Goal: Communication & Community: Answer question/provide support

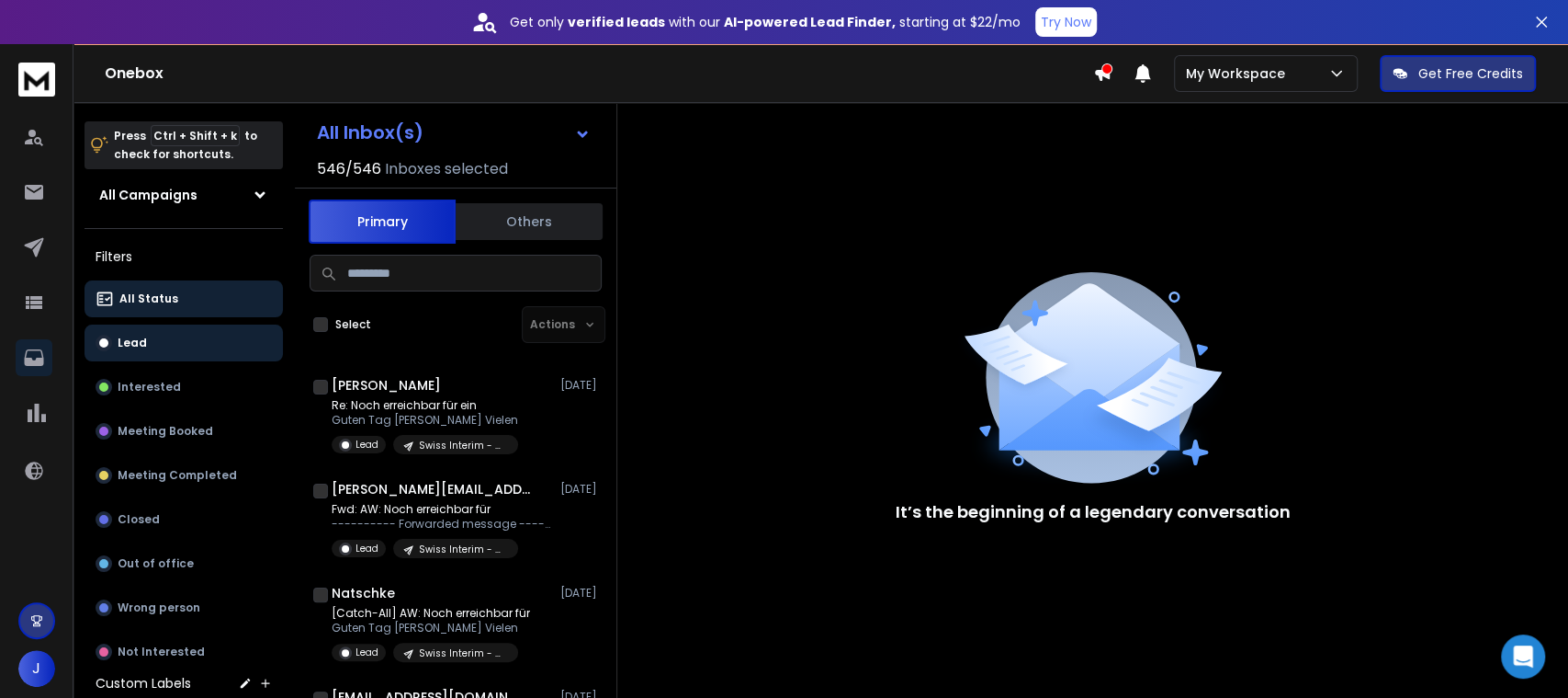
click at [158, 305] on p "All Status" at bounding box center [149, 298] width 59 height 14
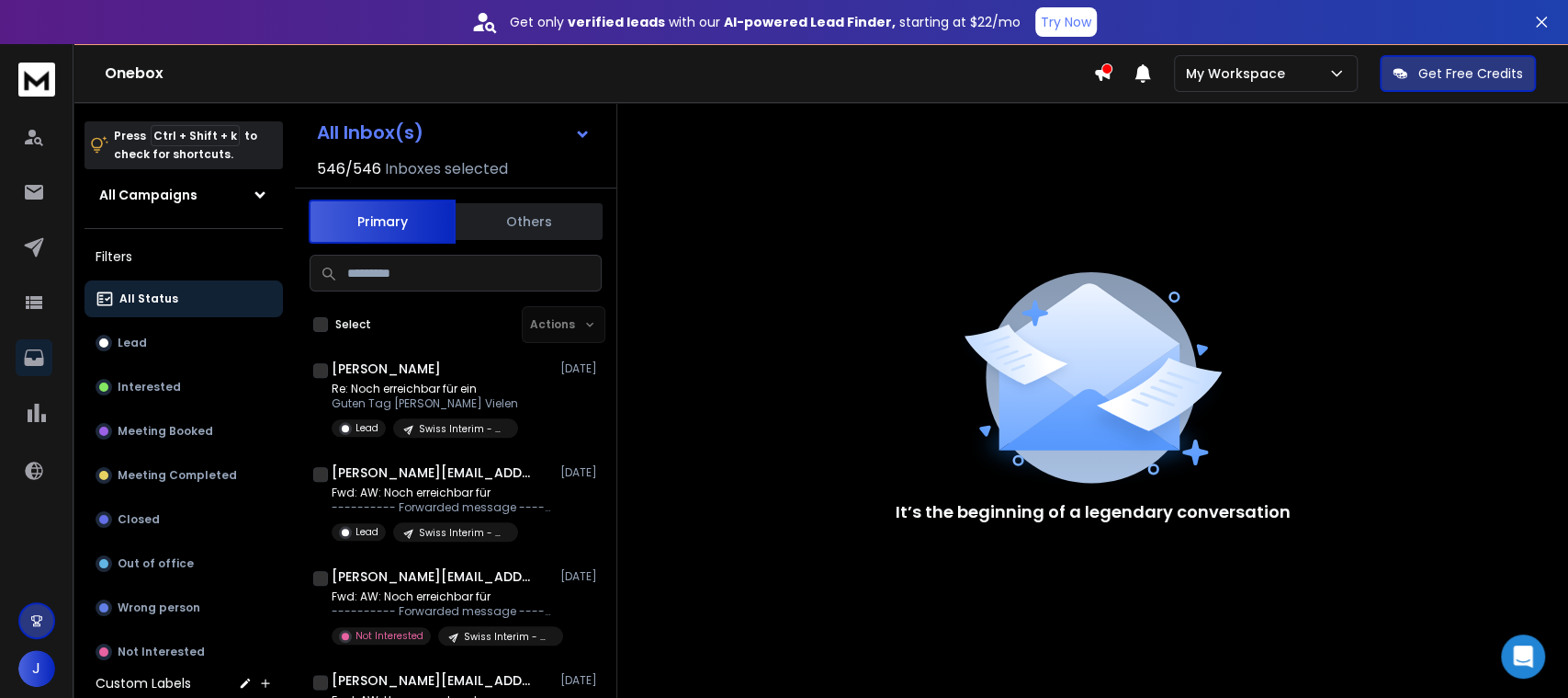
scroll to position [1102, 0]
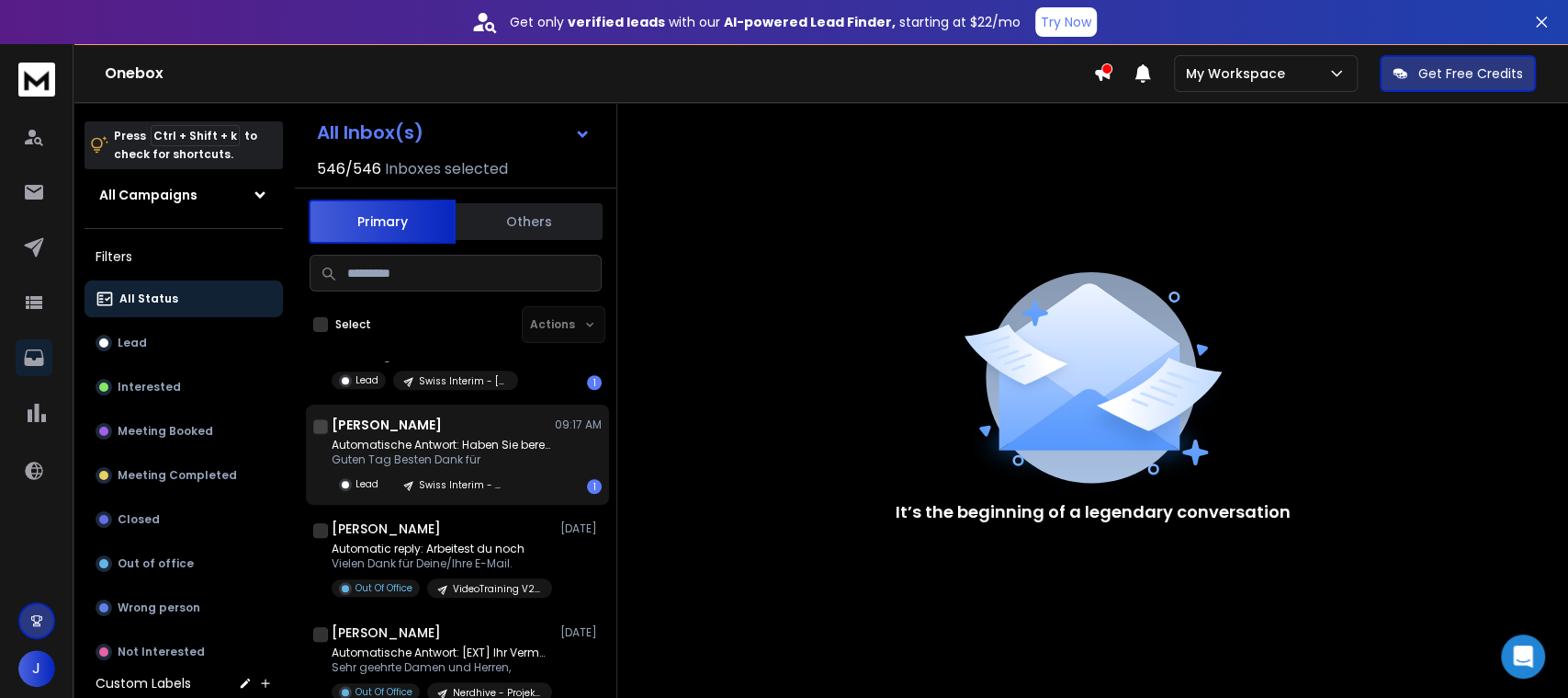
click at [536, 452] on p "Guten Tag Besten Dank für" at bounding box center [441, 459] width 221 height 14
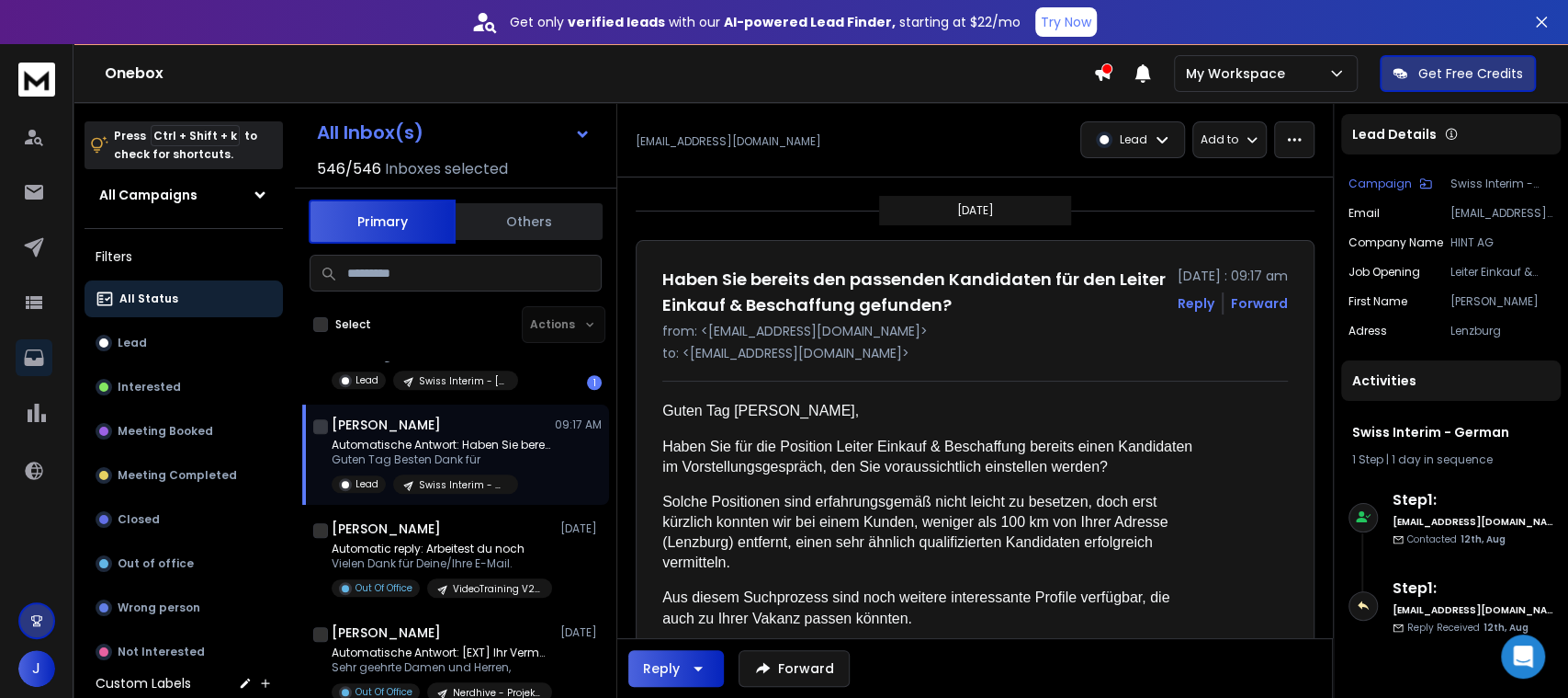
click at [761, 469] on span "Haben Sie für die Position Leiter Einkauf & Beschaffung bereits einen Kandidate…" at bounding box center [929, 456] width 533 height 35
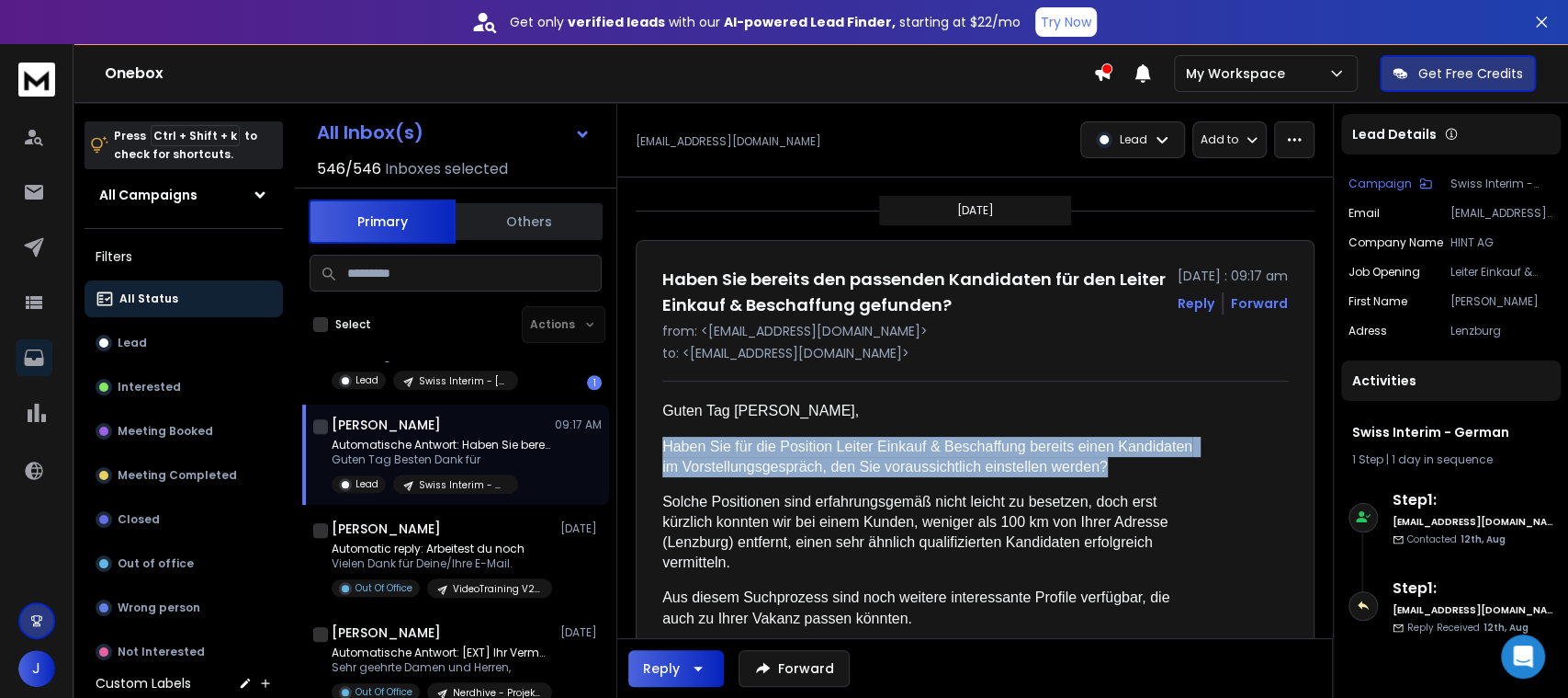
click at [761, 469] on span "Haben Sie für die Position Leiter Einkauf & Beschaffung bereits einen Kandidate…" at bounding box center [929, 456] width 533 height 35
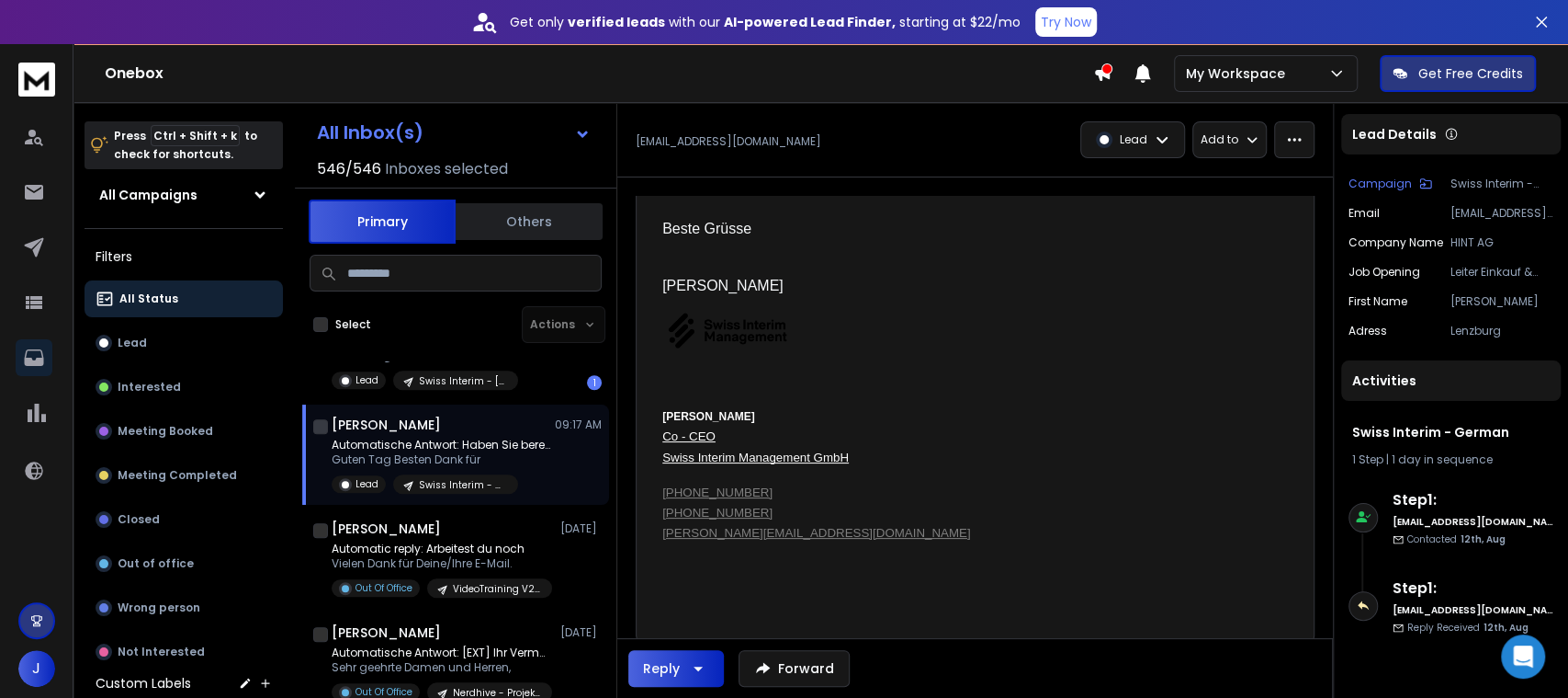
scroll to position [703, 0]
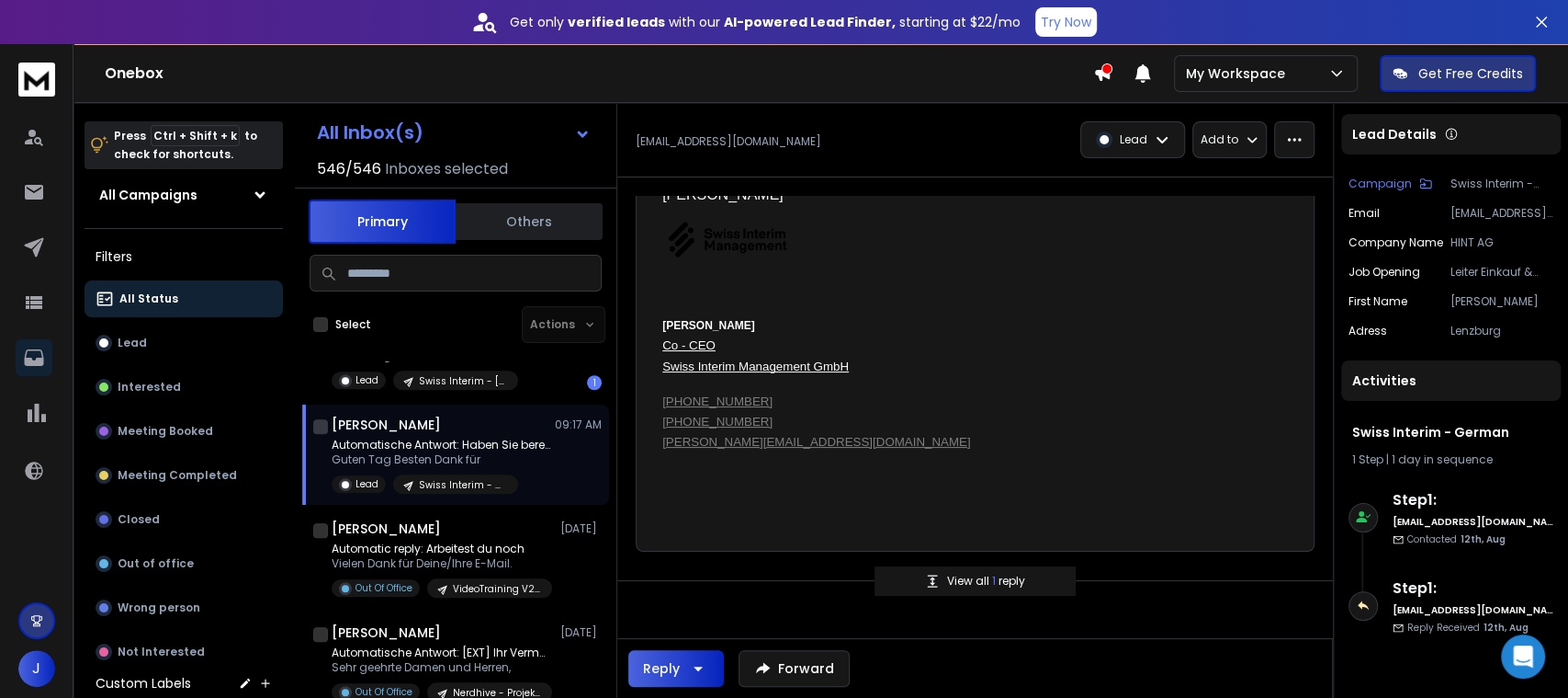
click at [940, 581] on div "View all 1 reply" at bounding box center [975, 580] width 202 height 30
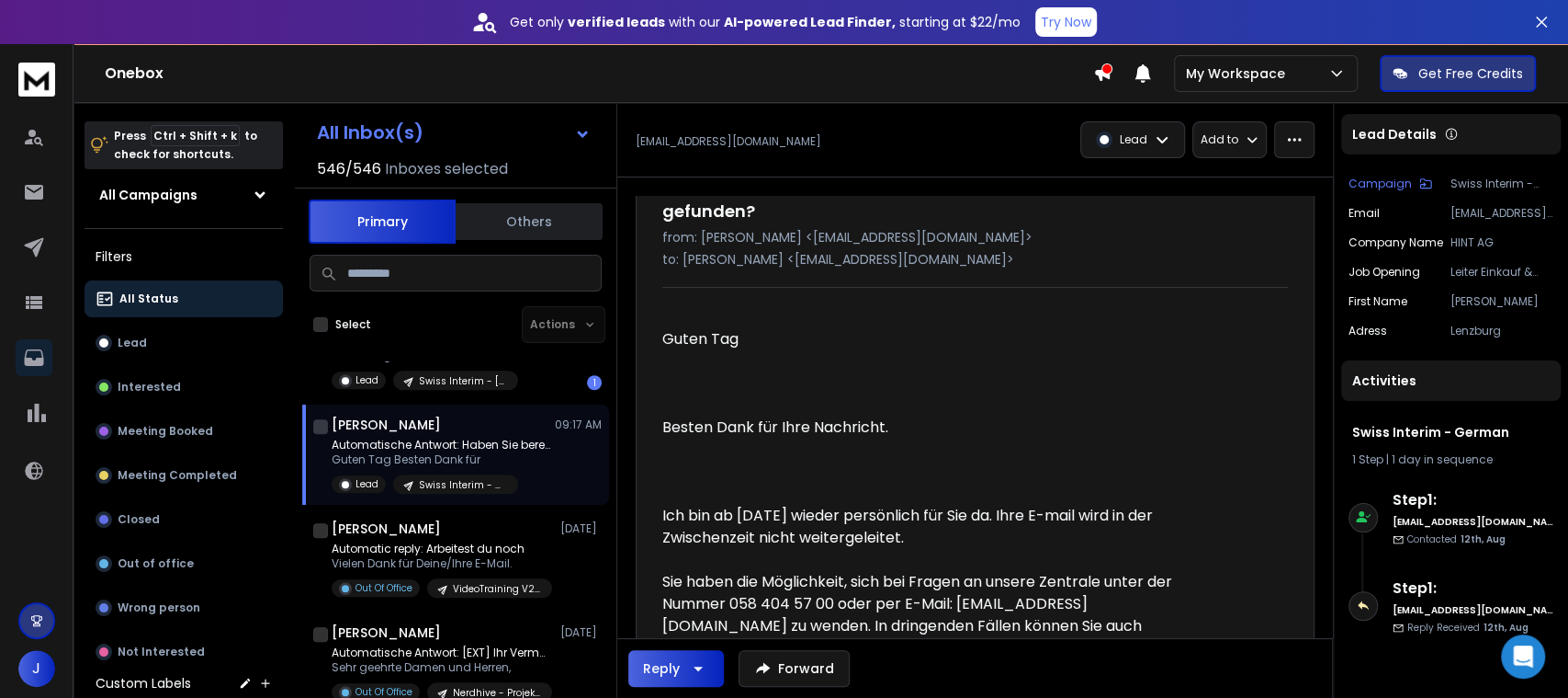
scroll to position [1316, 0]
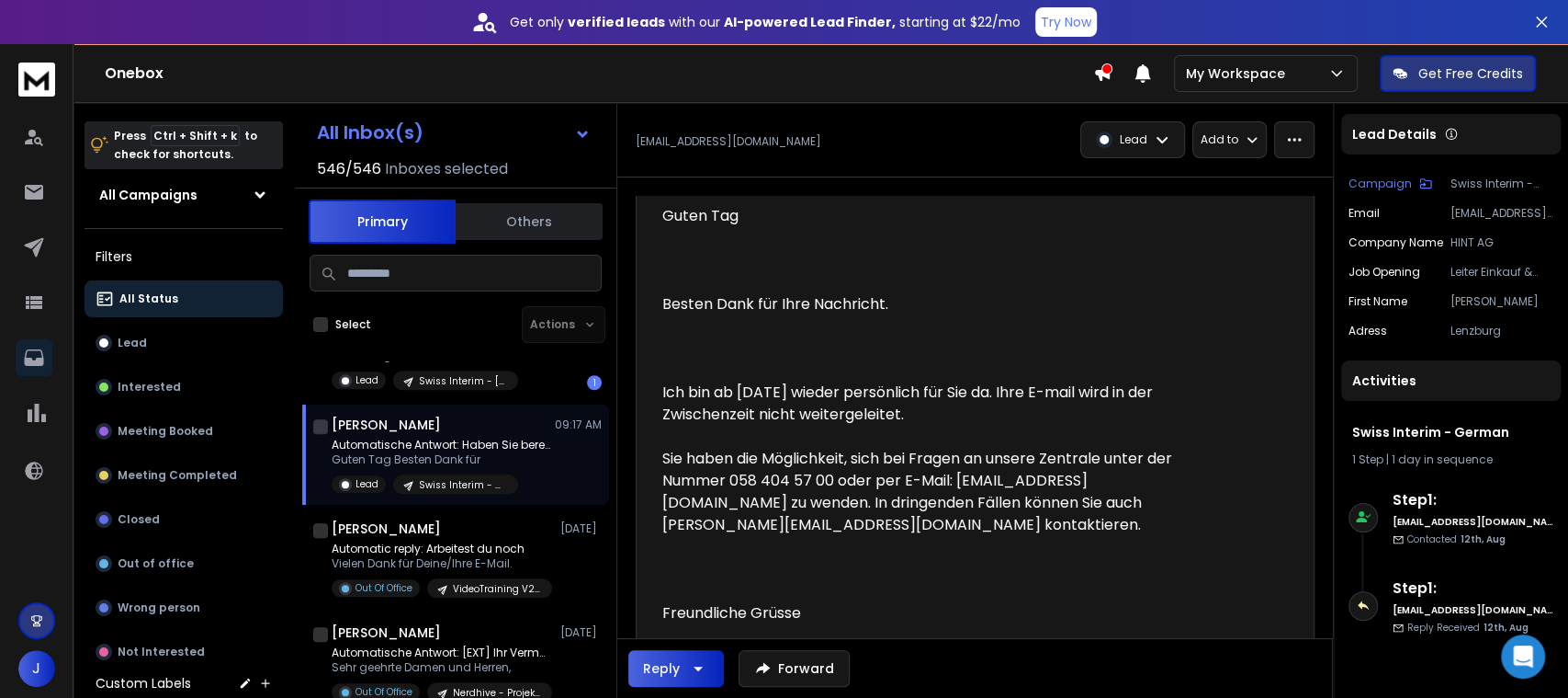
click at [1142, 117] on div "[EMAIL_ADDRESS][DOMAIN_NAME] Lead Add to Lead Add to" at bounding box center [975, 141] width 716 height 75
click at [1142, 130] on div "Lead" at bounding box center [1132, 140] width 103 height 35
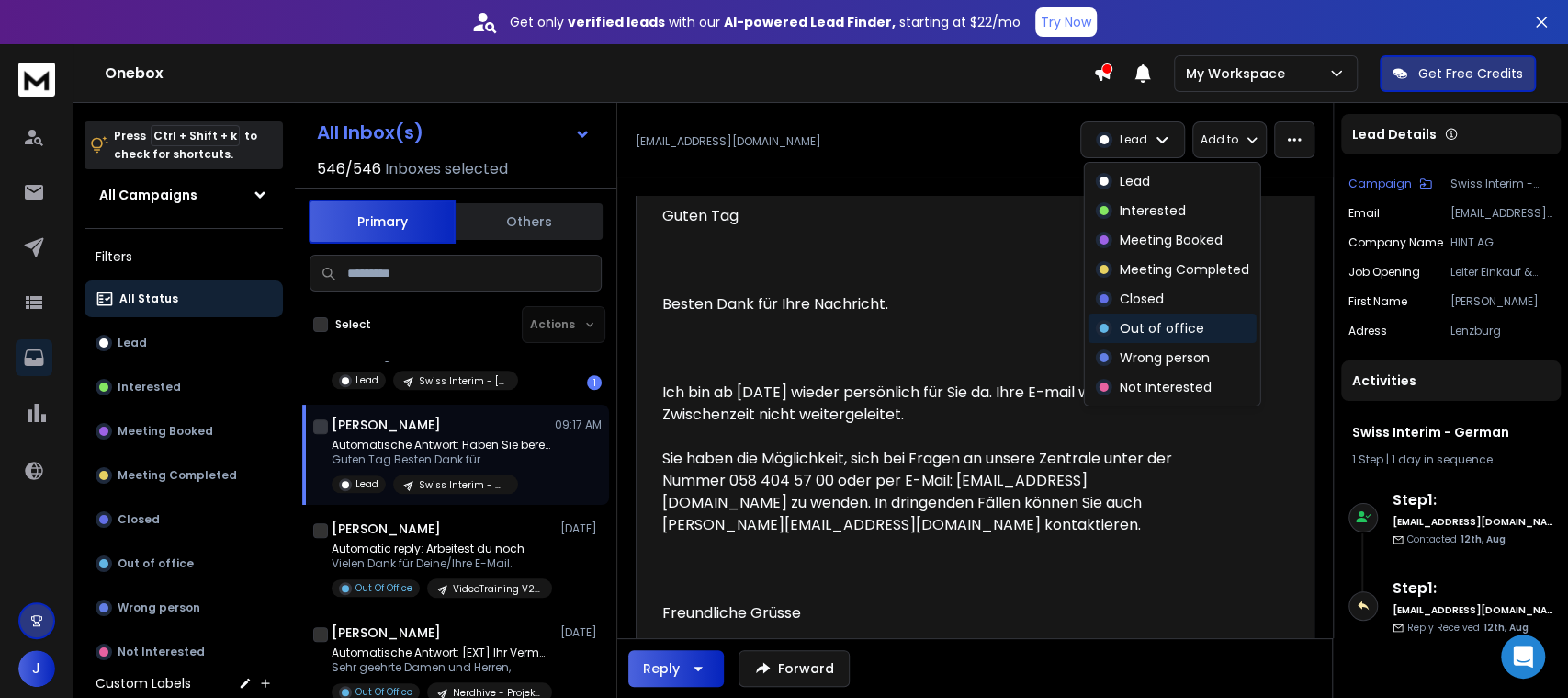
click at [1155, 323] on p "Out of office" at bounding box center [1162, 328] width 84 height 18
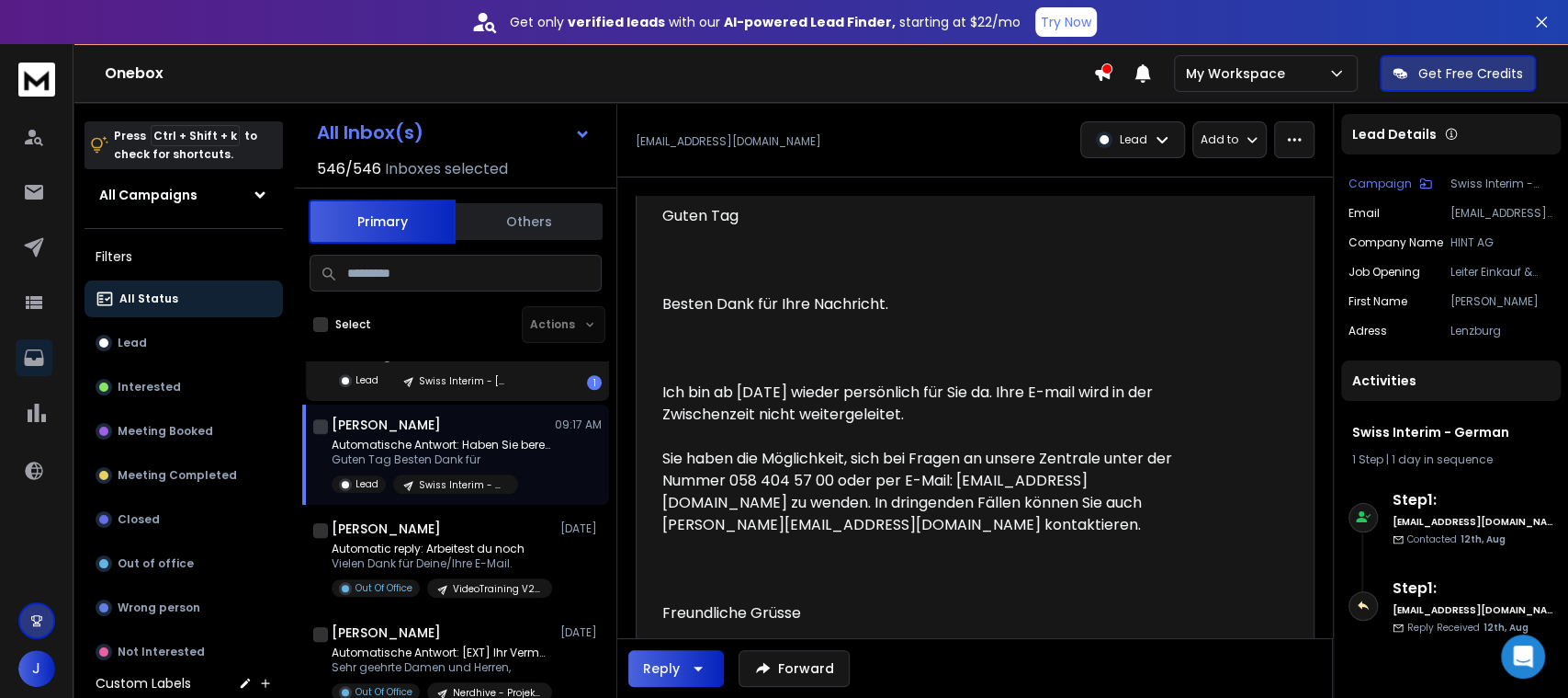
click at [482, 377] on p "Swiss Interim - [GEOGRAPHIC_DATA]" at bounding box center [462, 381] width 88 height 13
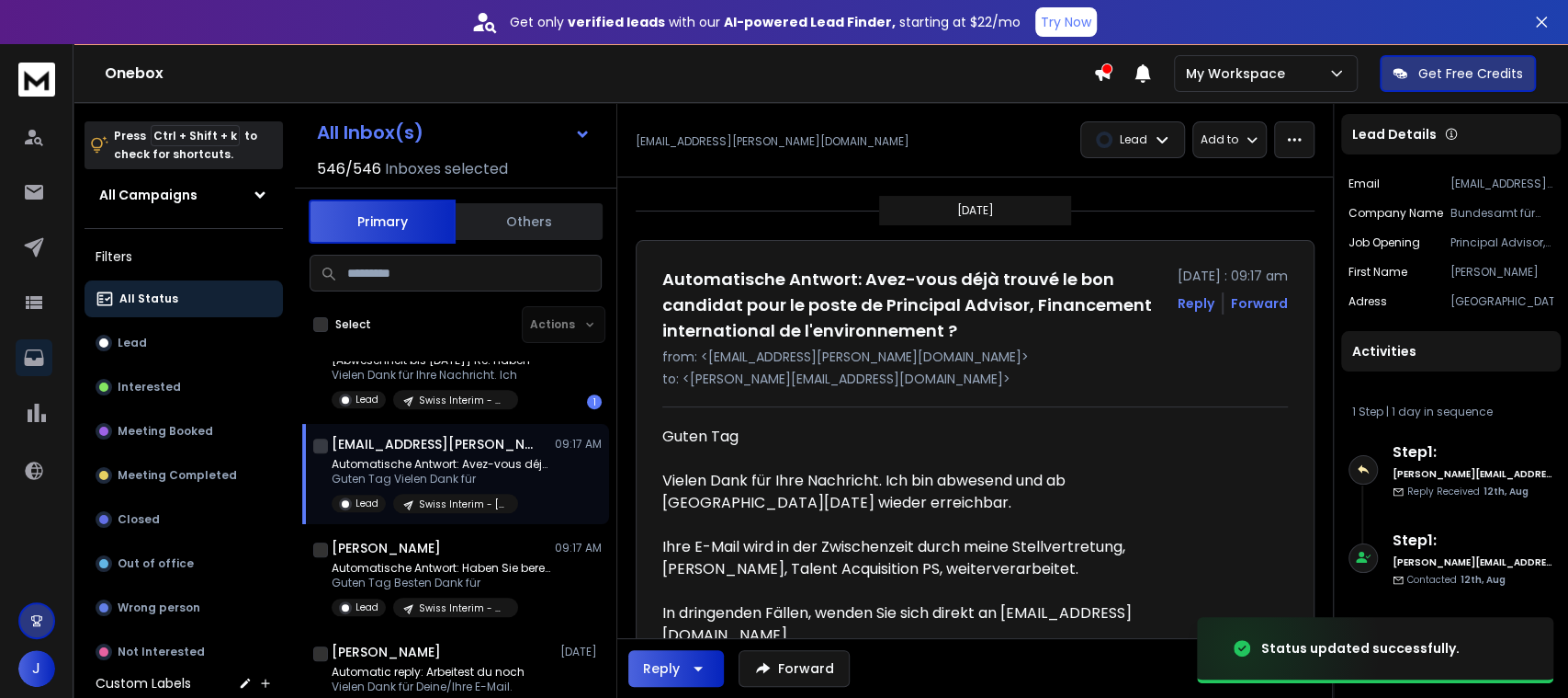
scroll to position [401, 0]
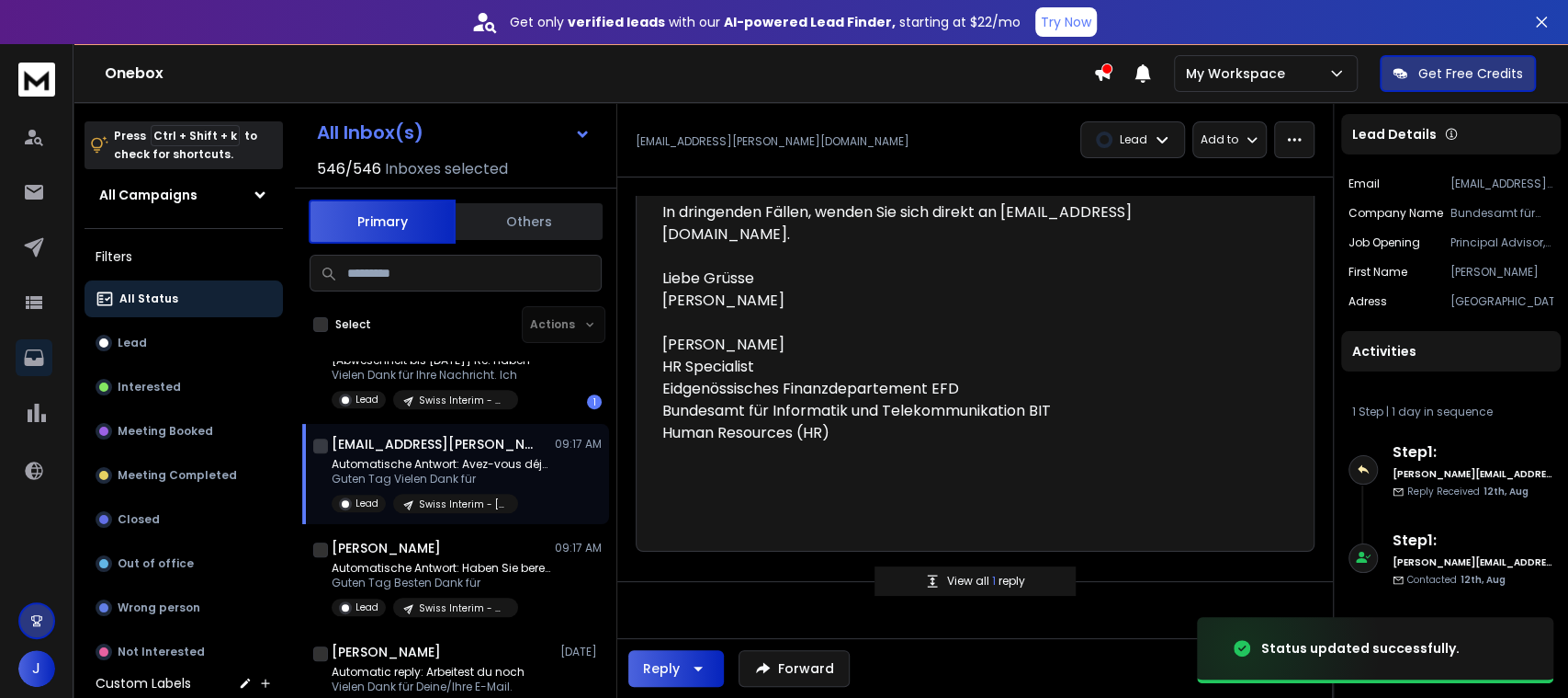
click at [983, 574] on p "View all 1 reply" at bounding box center [986, 580] width 78 height 14
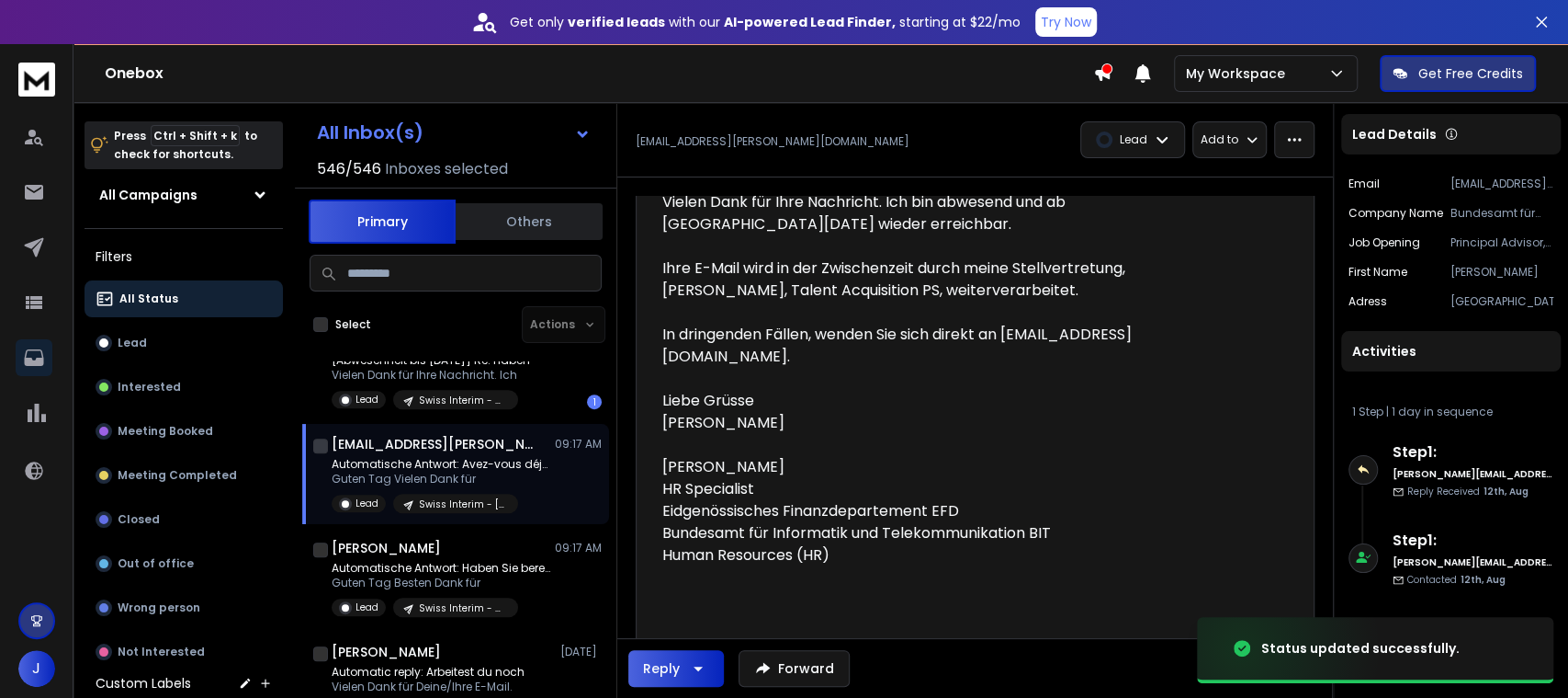
scroll to position [155, 0]
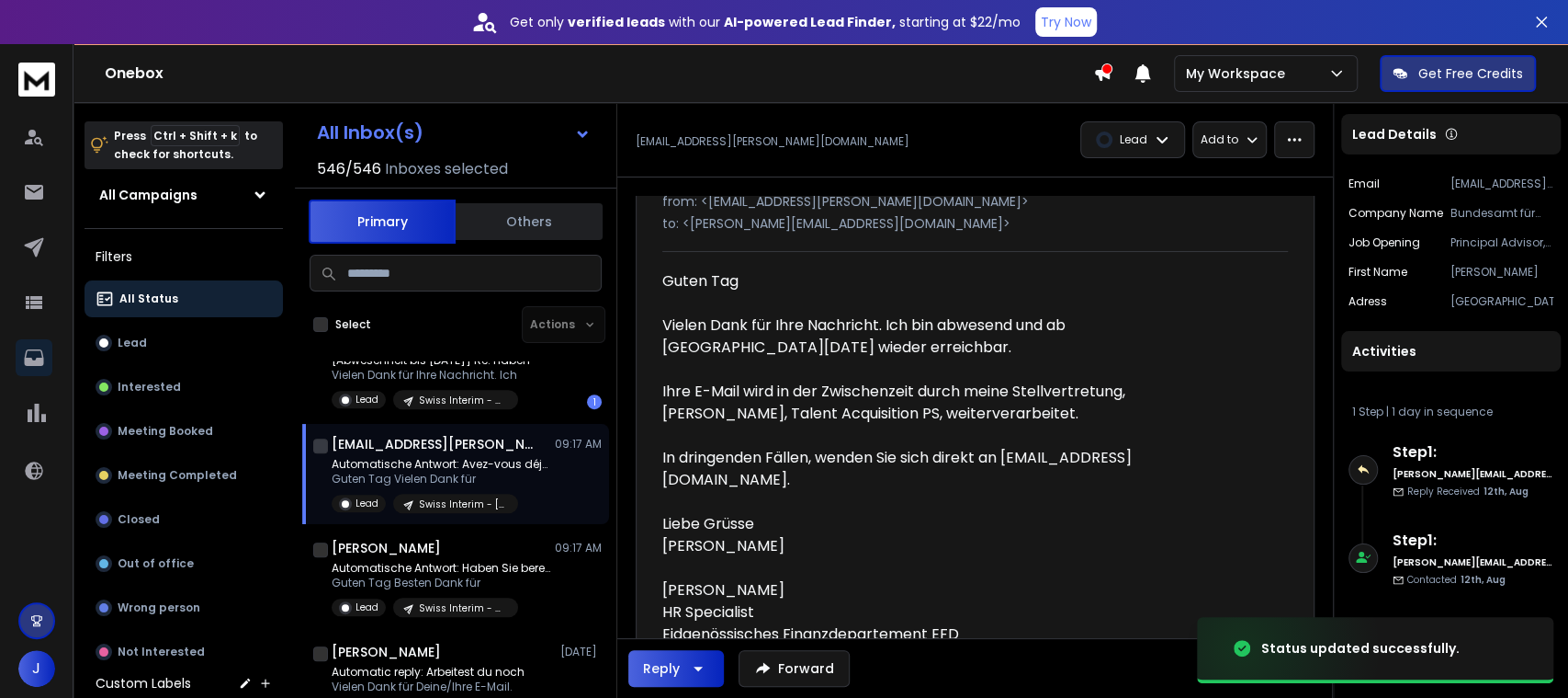
click at [1117, 138] on div "Lead" at bounding box center [1132, 140] width 103 height 35
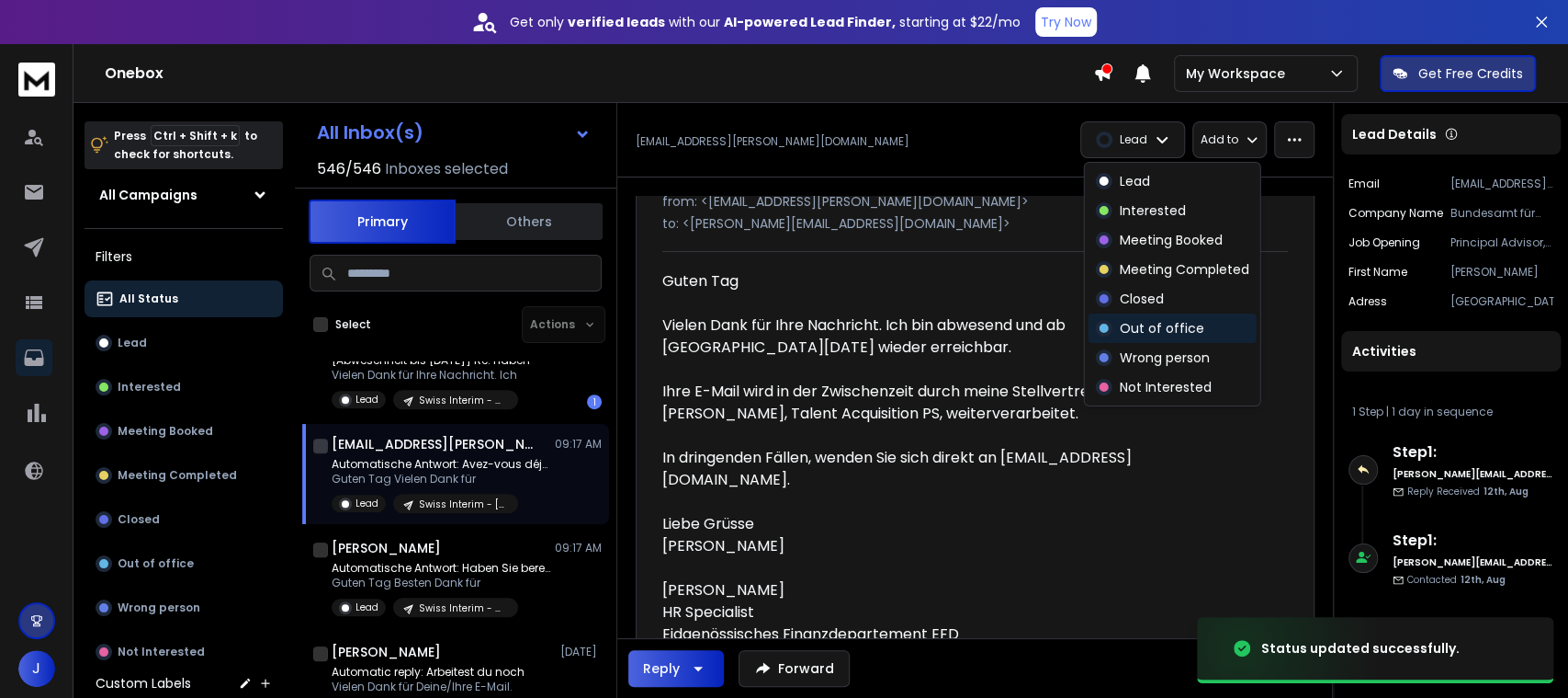
click at [1158, 320] on p "Out of office" at bounding box center [1162, 328] width 84 height 18
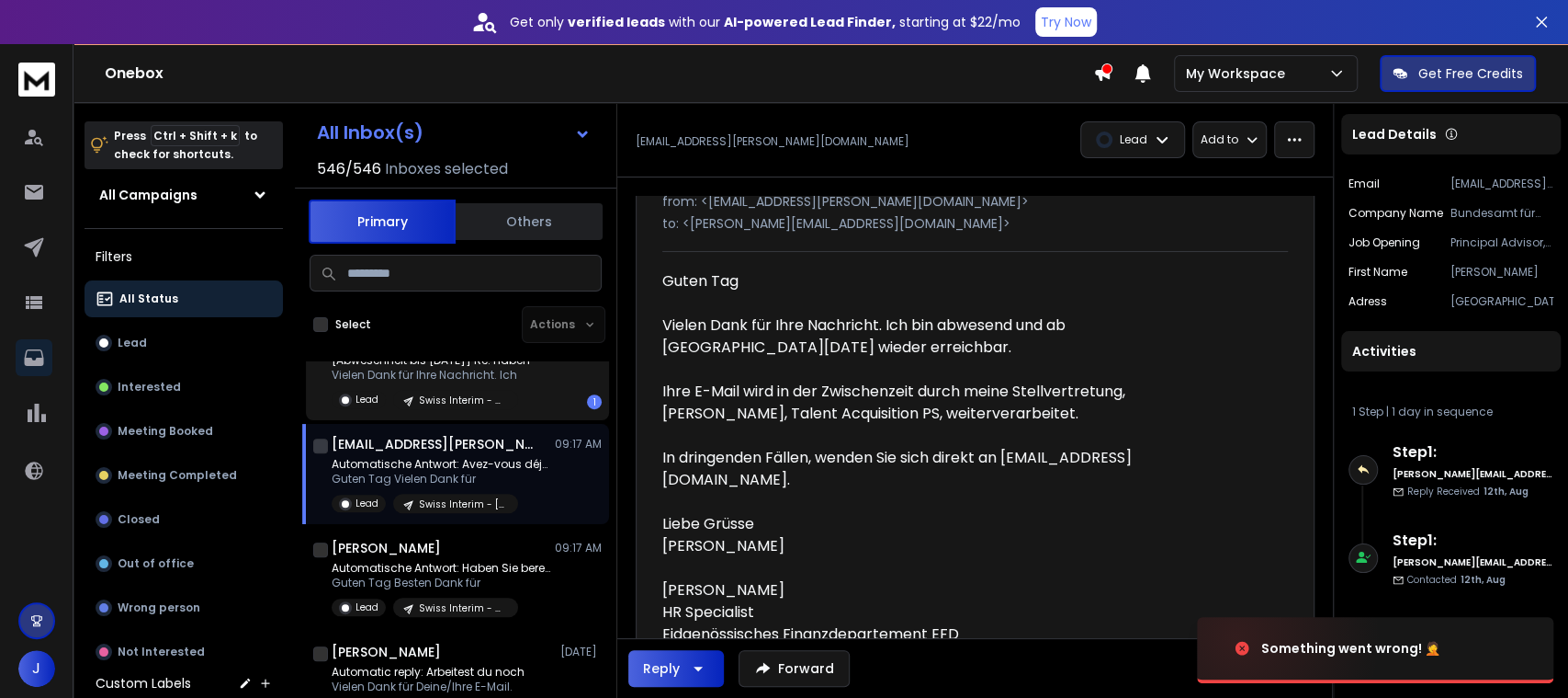
scroll to position [858, 0]
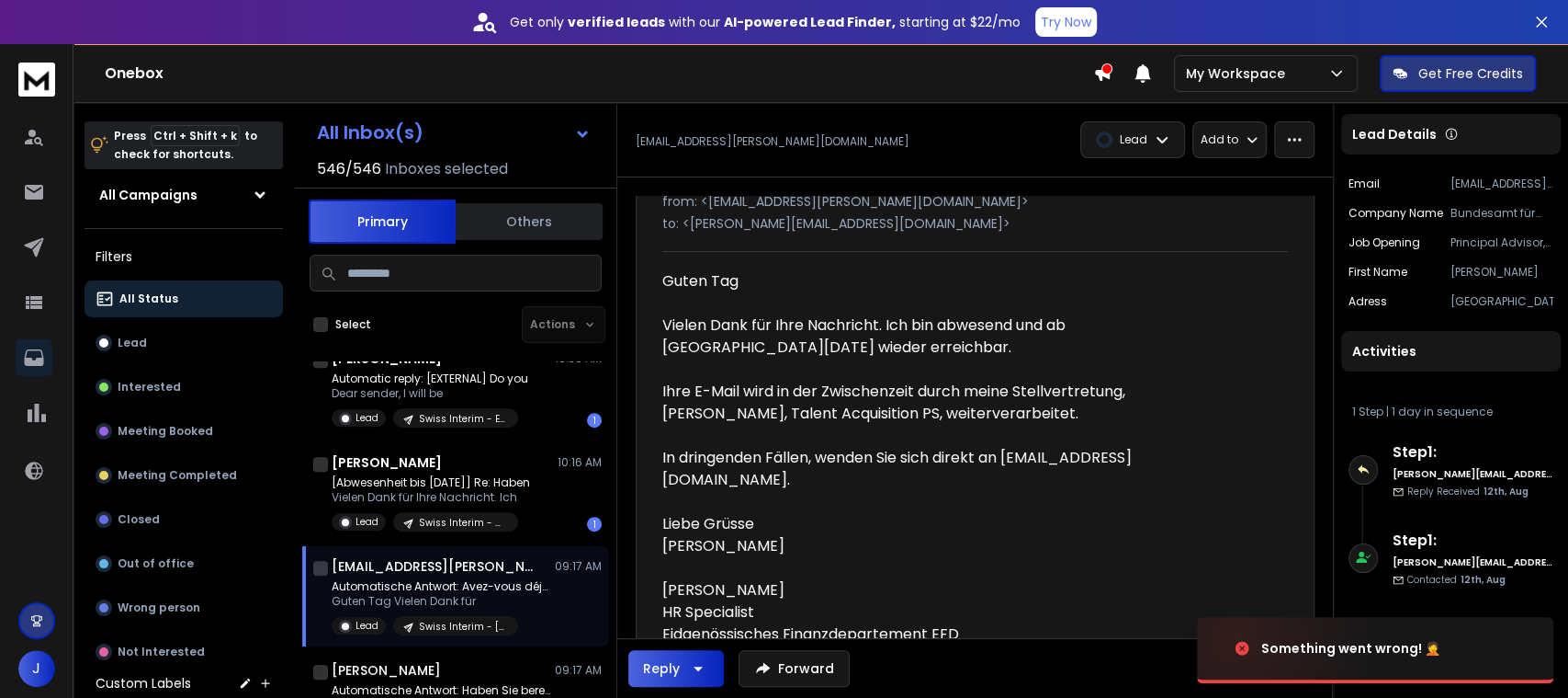
click at [1127, 125] on div "Lead" at bounding box center [1132, 140] width 103 height 35
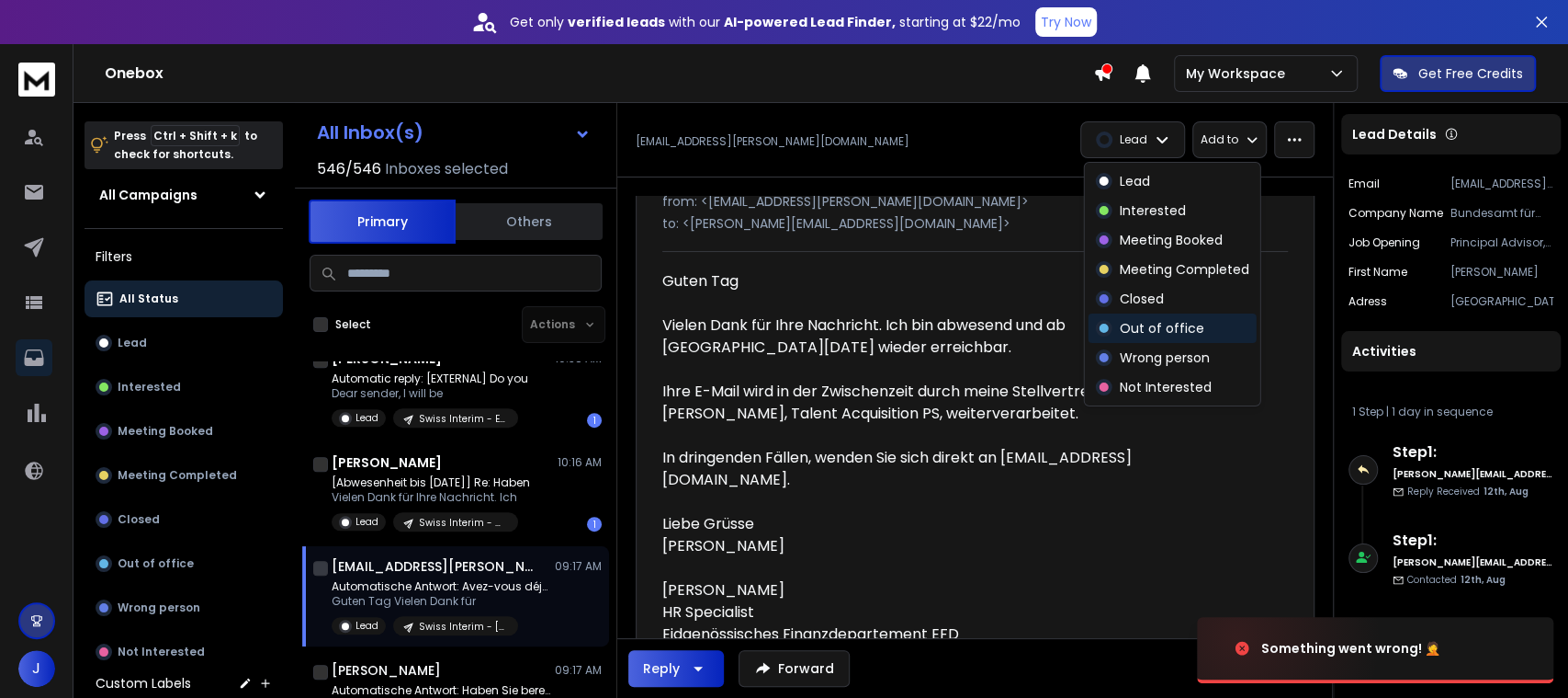
click at [1171, 325] on p "Out of office" at bounding box center [1162, 328] width 84 height 18
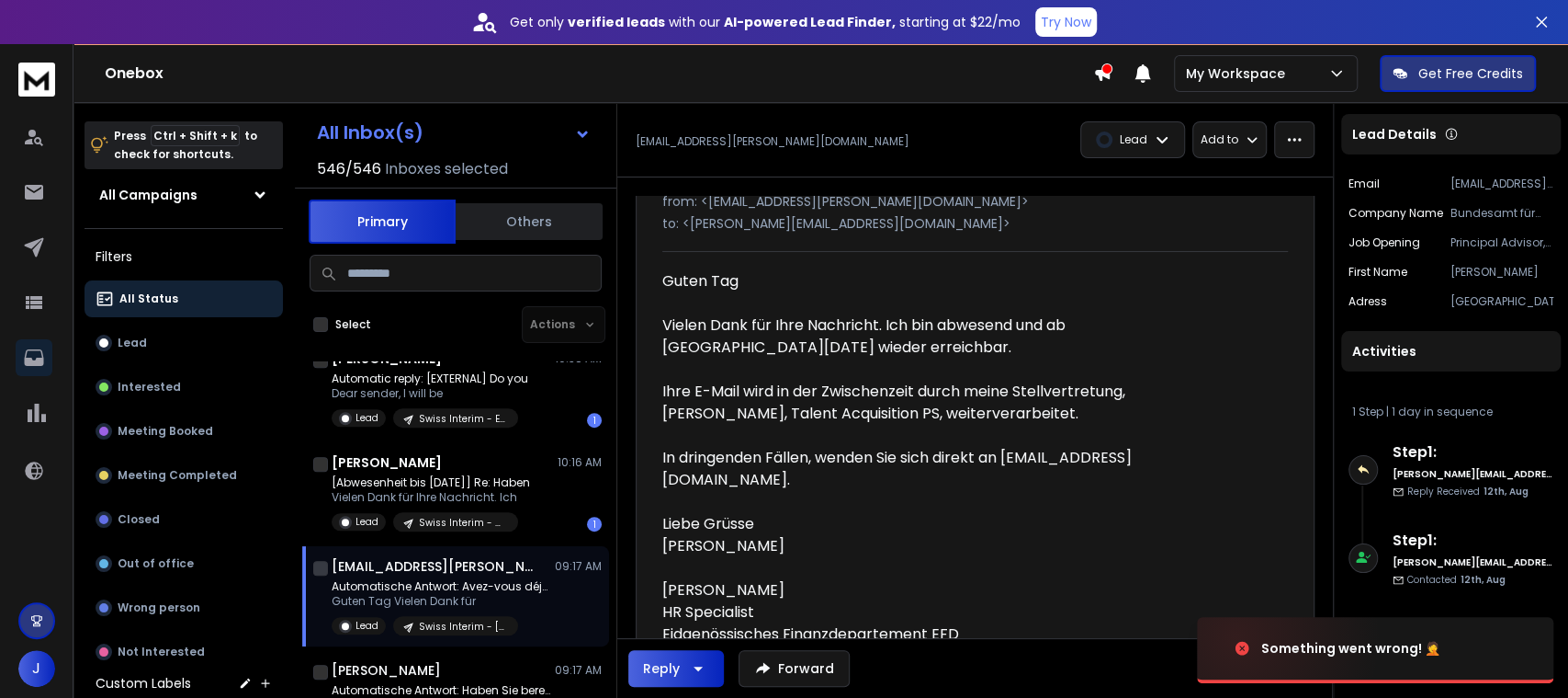
drag, startPoint x: 841, startPoint y: 463, endPoint x: 1051, endPoint y: 350, distance: 238.5
click at [841, 463] on div "Guten Tag Vielen Dank für Ihre Nachricht. Ich bin abwesend und ab [GEOGRAPHIC_D…" at bounding box center [937, 520] width 551 height 500
click at [1178, 136] on div "Lead" at bounding box center [1132, 140] width 103 height 35
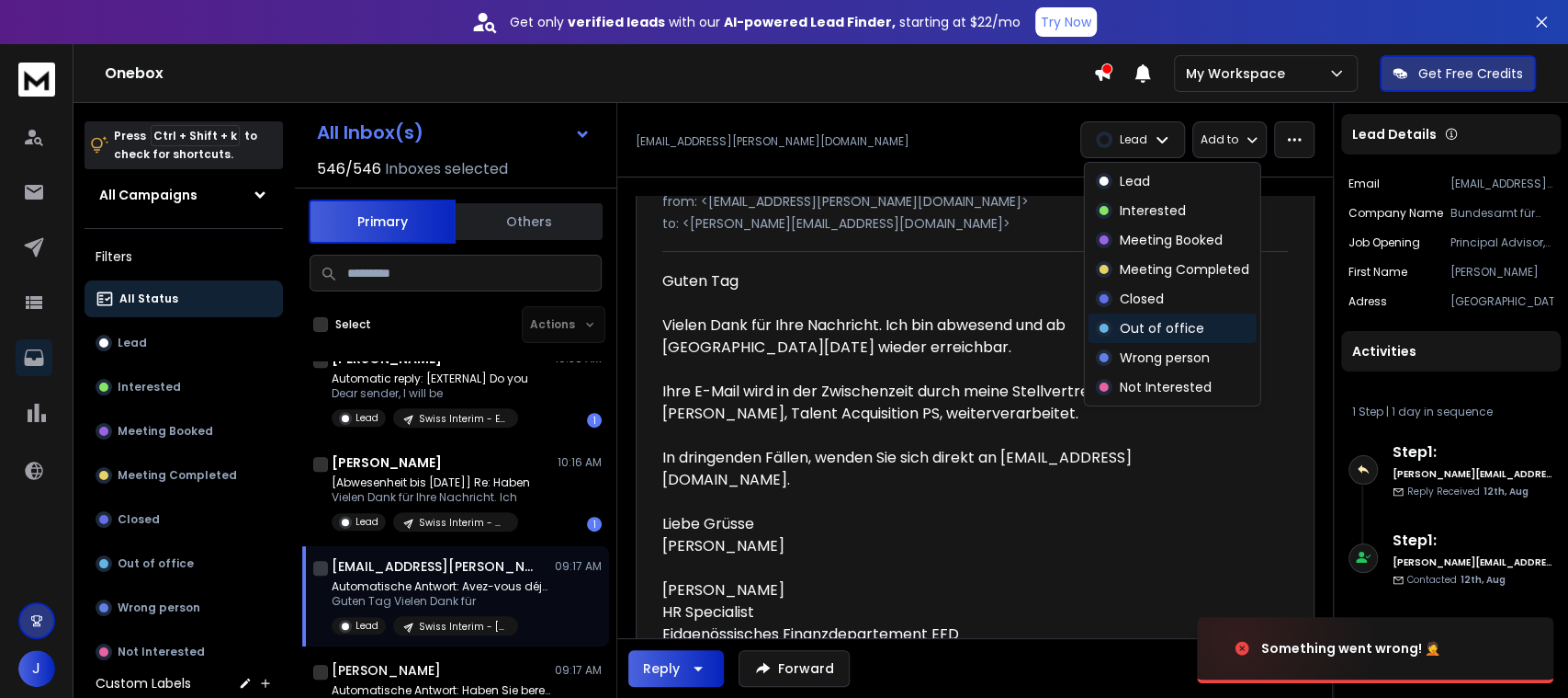
click at [1134, 331] on p "Out of office" at bounding box center [1162, 328] width 84 height 18
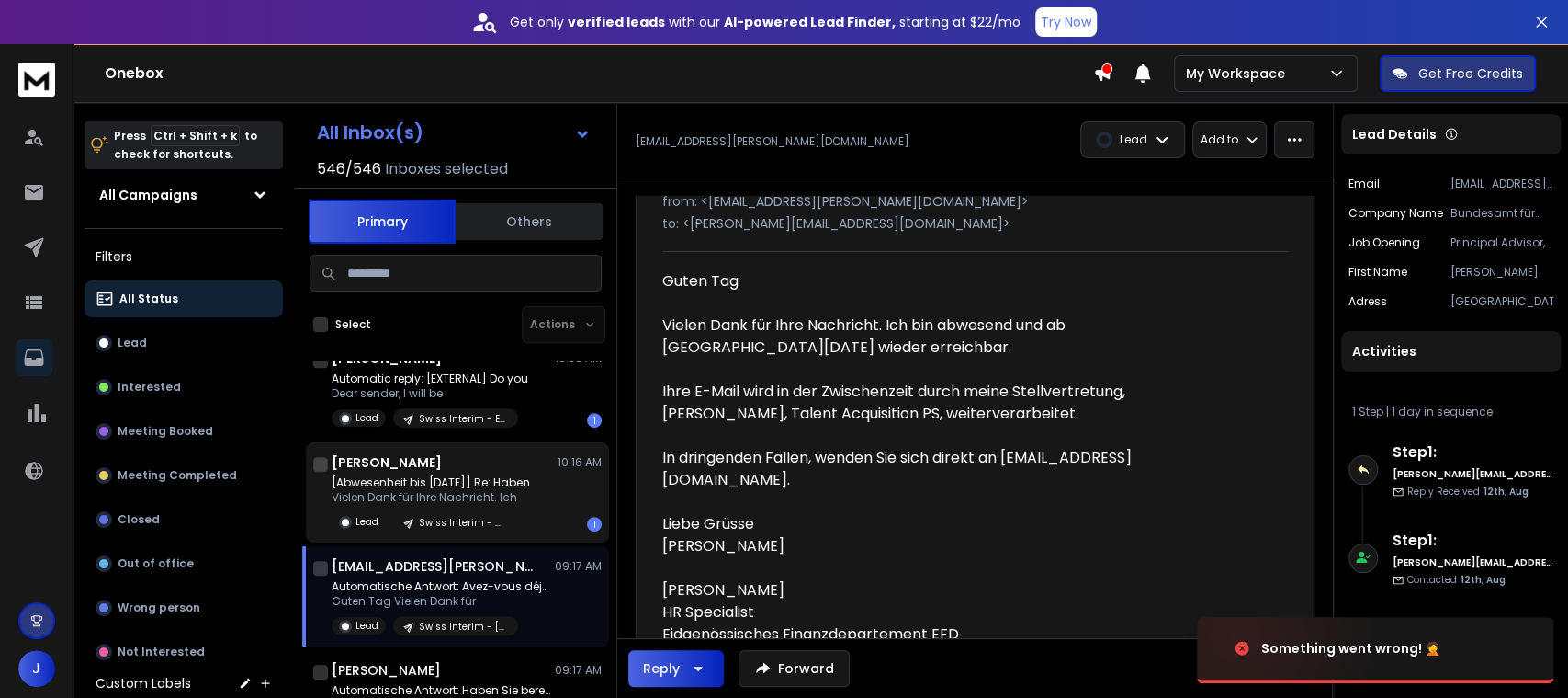
click at [536, 479] on div "[Abwesenheit bis [DATE]] Re: Haben Vielen Dank für Ihre Nachricht. Ich Lead Swi…" at bounding box center [466, 503] width 270 height 56
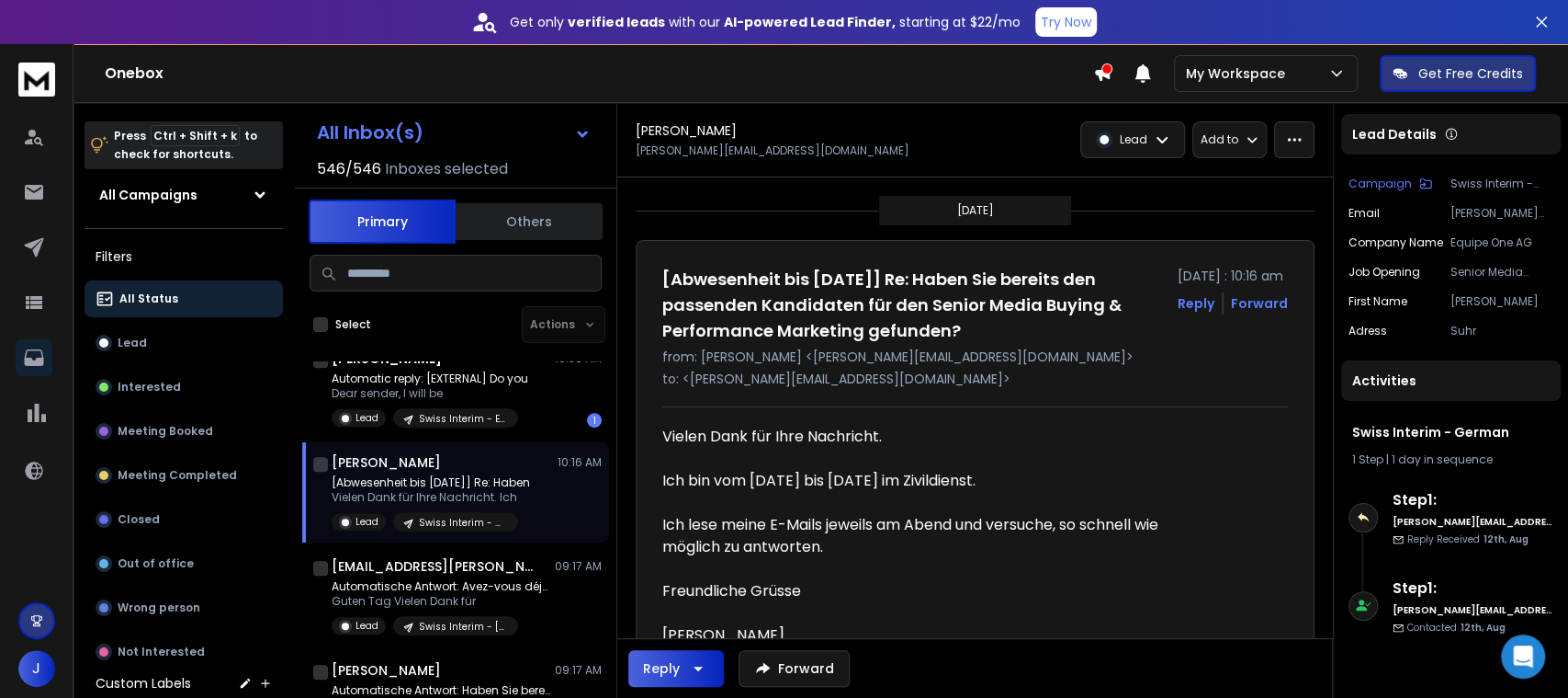
click at [1109, 134] on div at bounding box center [1104, 139] width 16 height 16
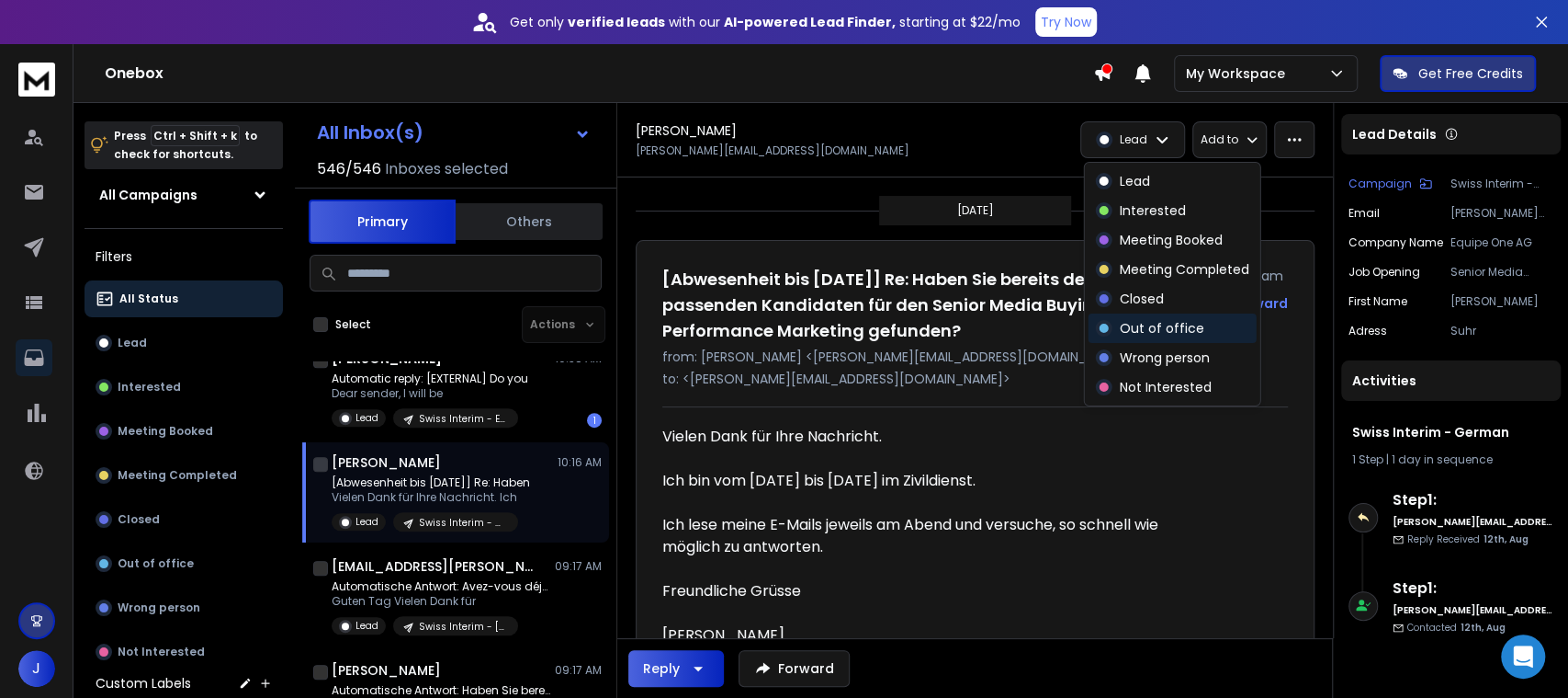
click at [1128, 322] on p "Out of office" at bounding box center [1162, 328] width 84 height 18
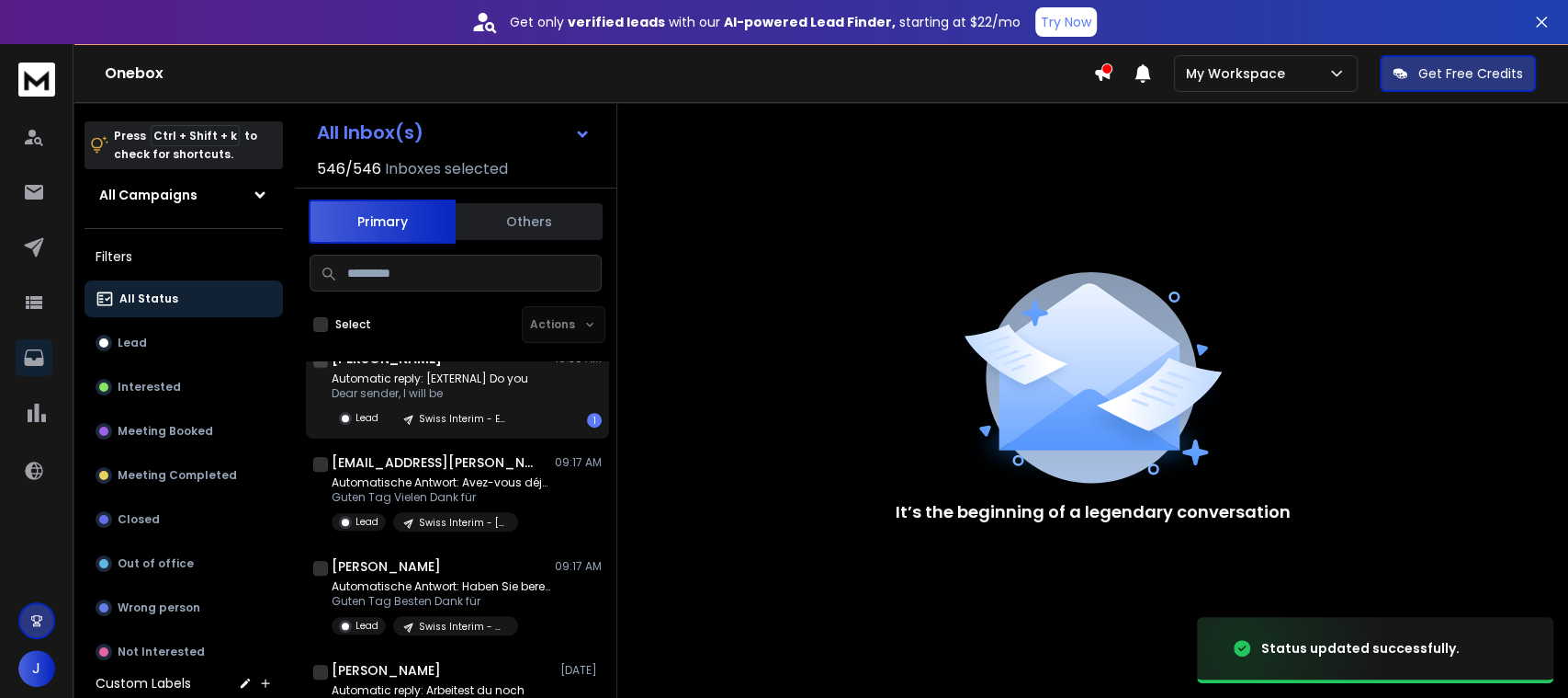
scroll to position [735, 0]
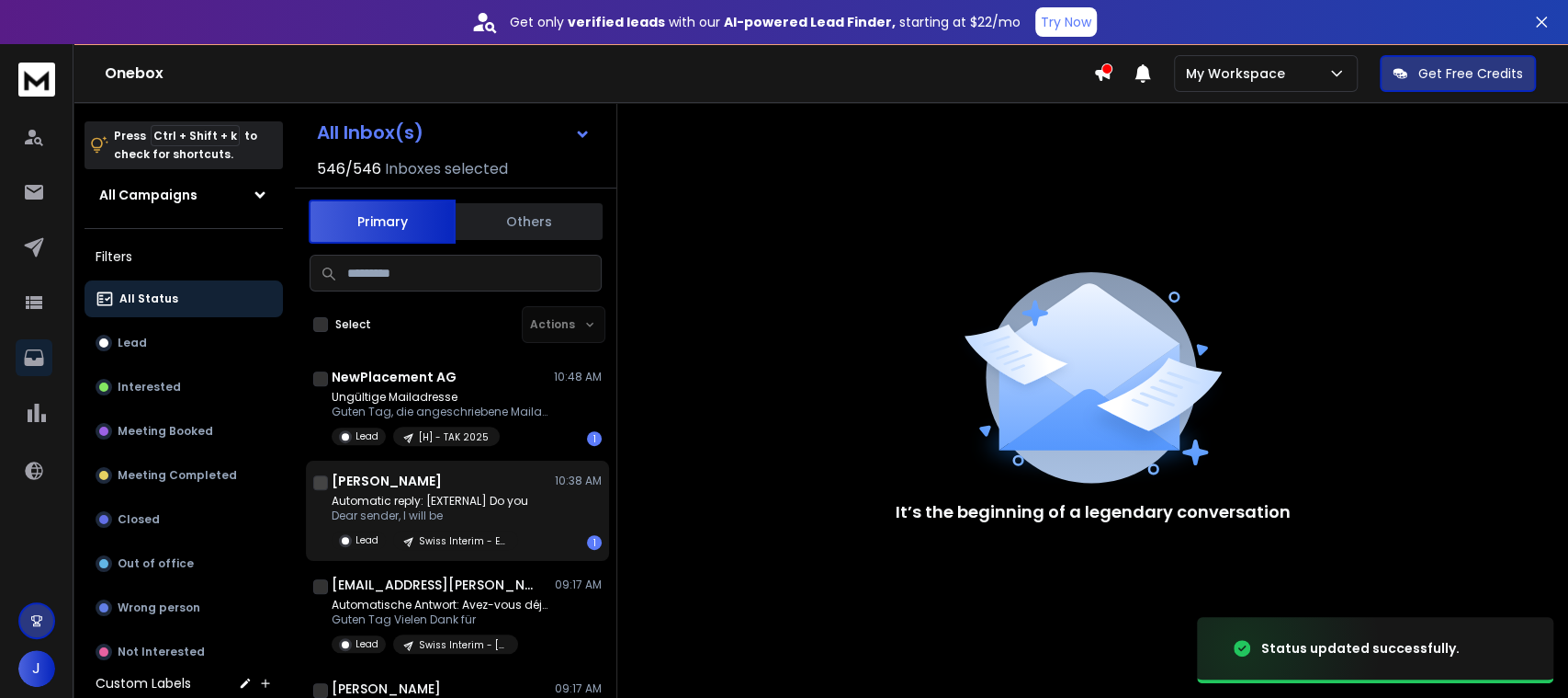
click at [556, 501] on div "Automatic reply: [EXTERNAL] Do you Dear sender, I will be Lead Swiss Interim - …" at bounding box center [466, 521] width 270 height 56
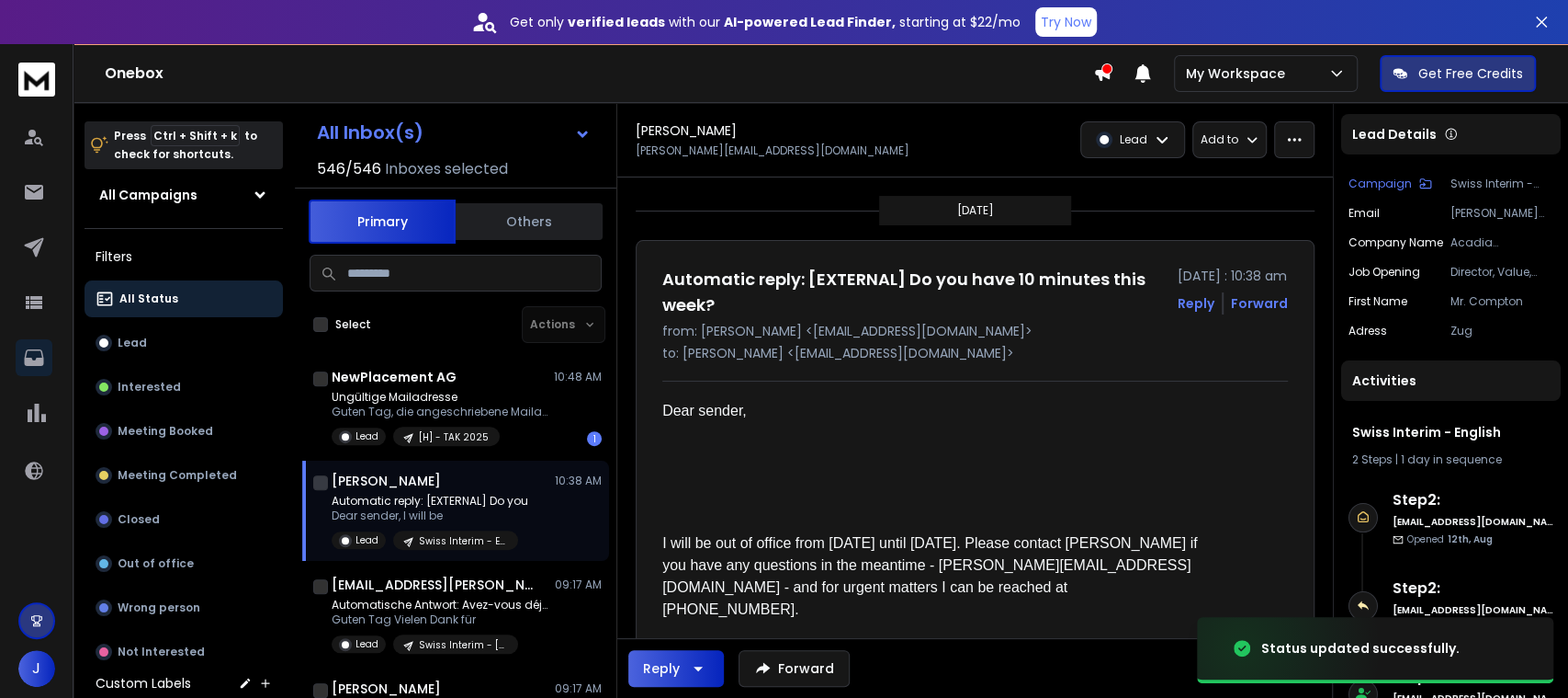
scroll to position [122, 0]
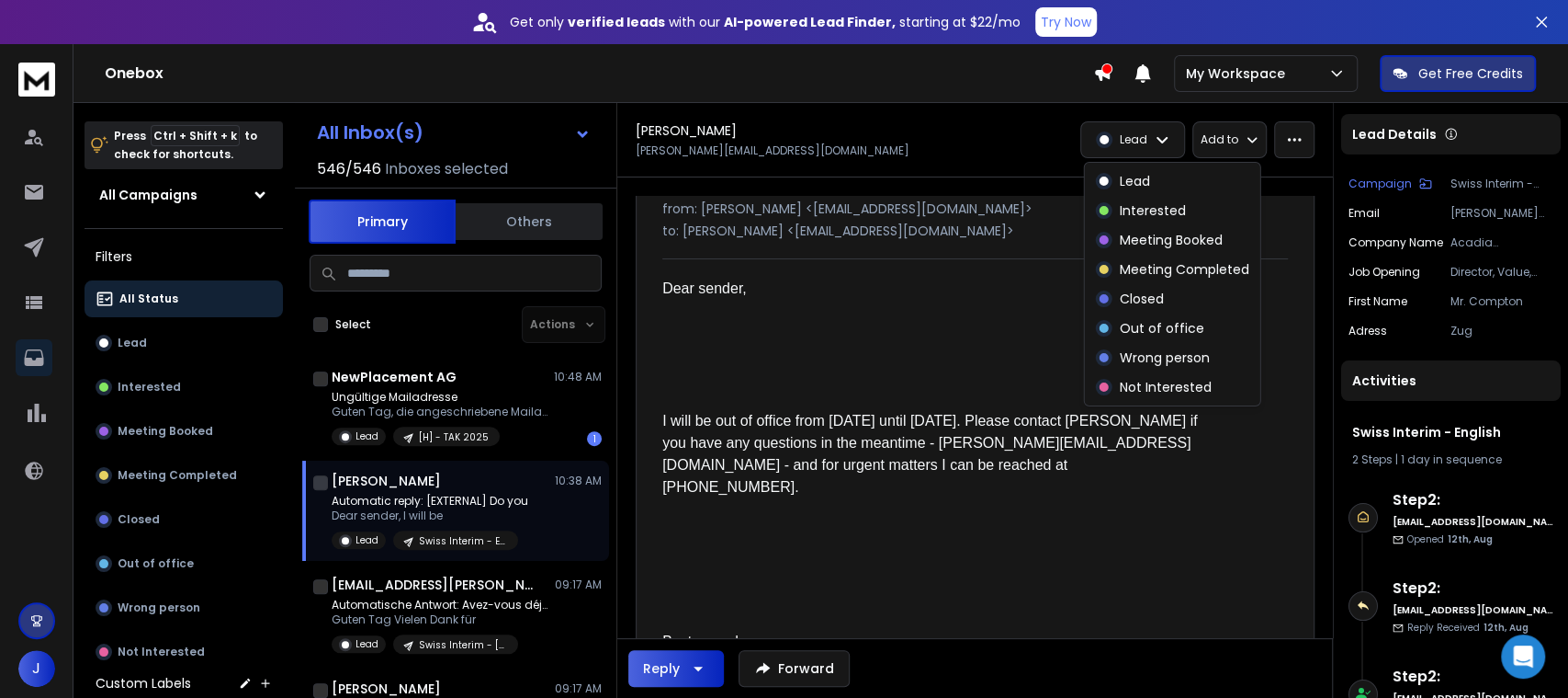
click at [1128, 122] on div "Lead" at bounding box center [1132, 140] width 103 height 35
click at [1192, 326] on p "Out of office" at bounding box center [1162, 328] width 84 height 18
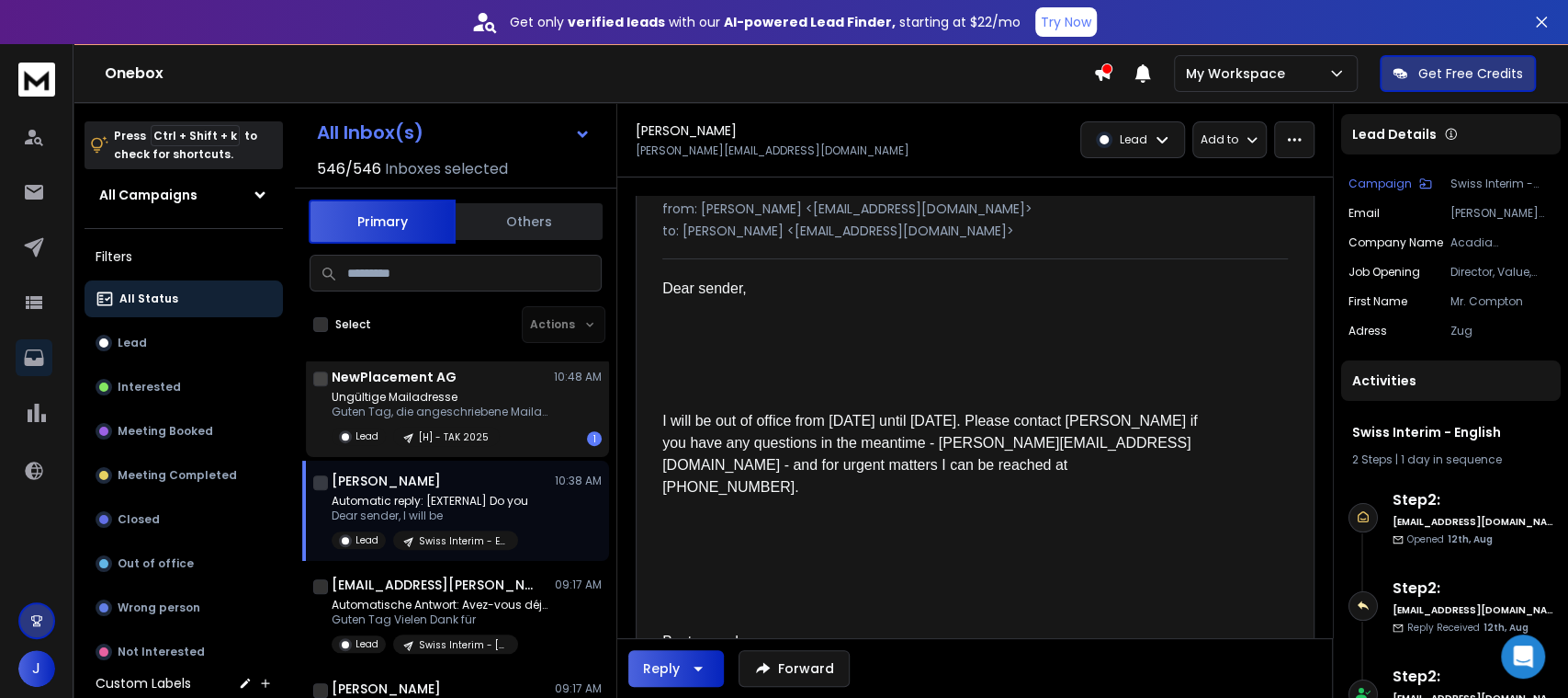
scroll to position [0, 0]
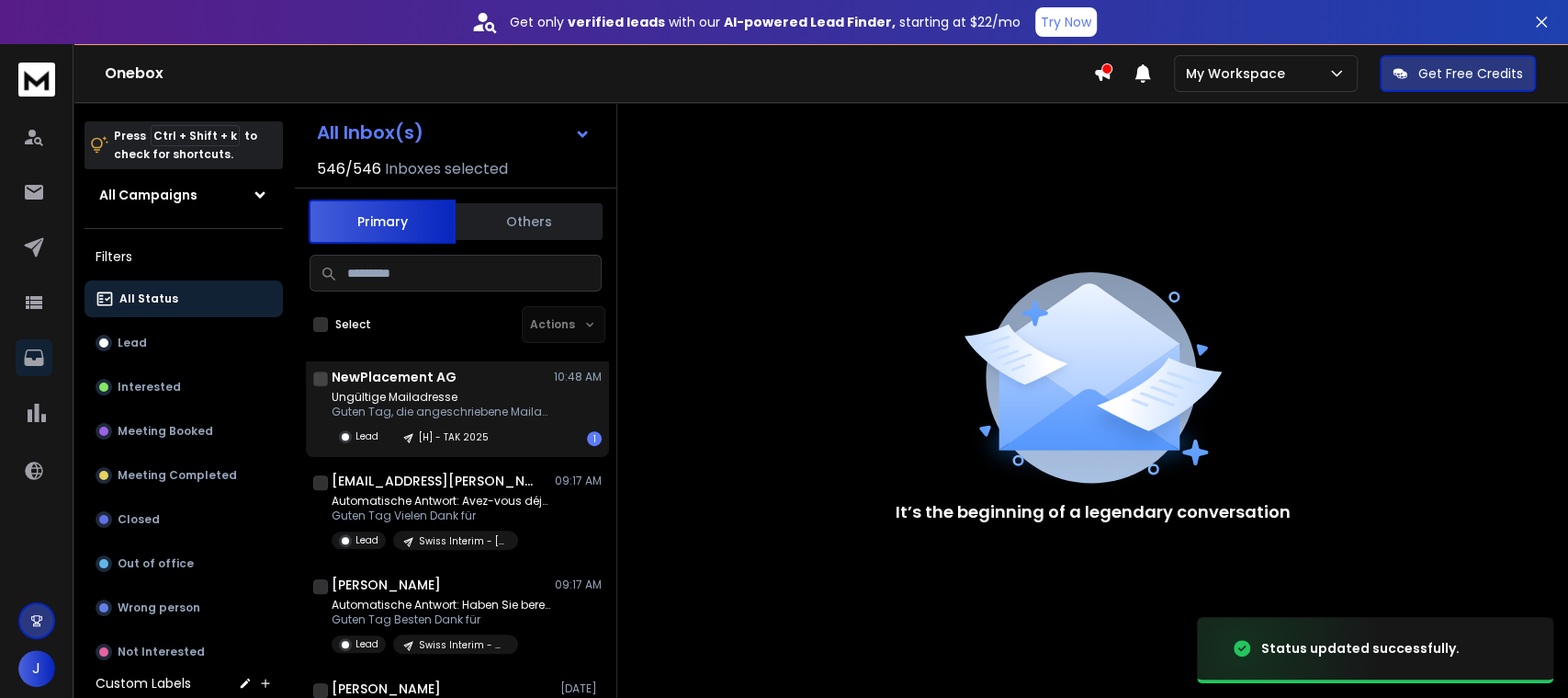
click at [573, 404] on div "Ungültige Mailadresse Guten Tag, die angeschriebene Mailadresse Lead [H] - TAK …" at bounding box center [466, 418] width 270 height 56
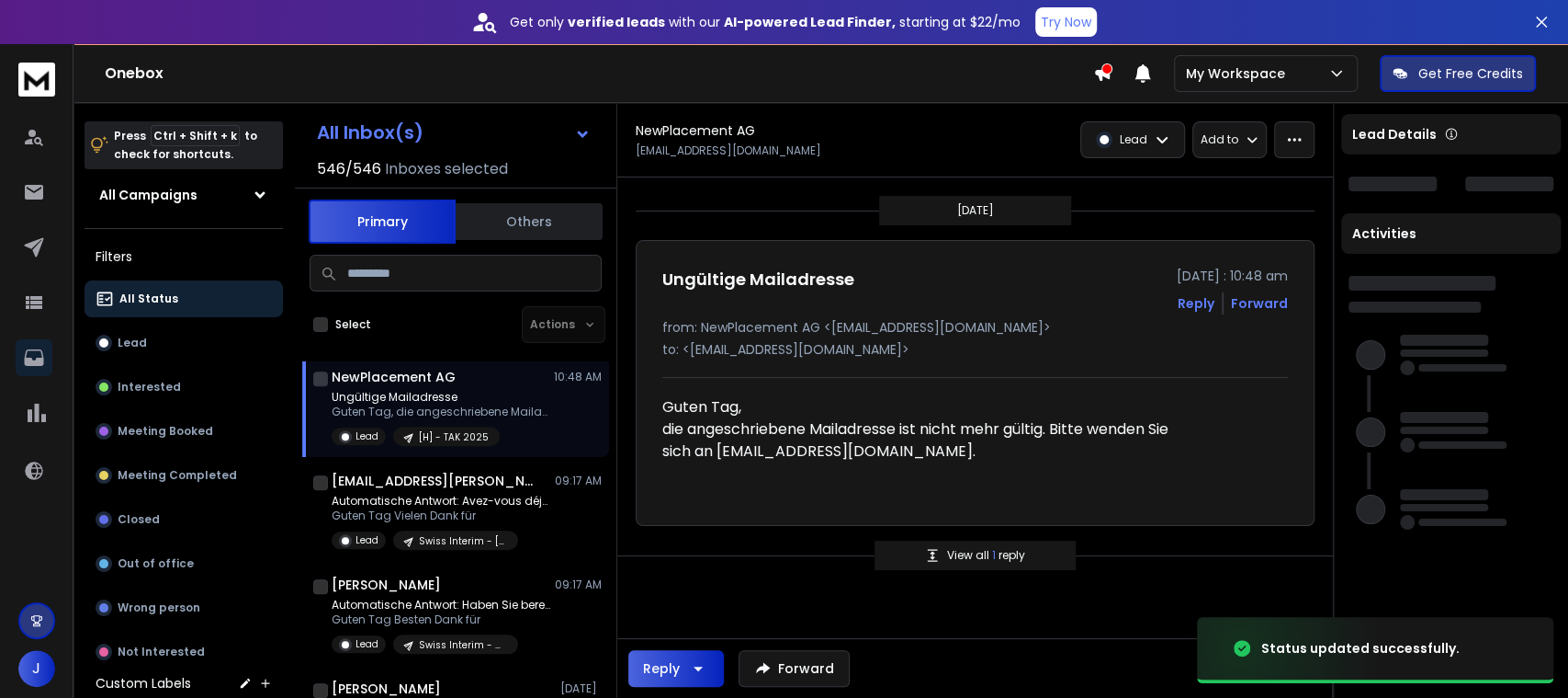
scroll to position [612, 0]
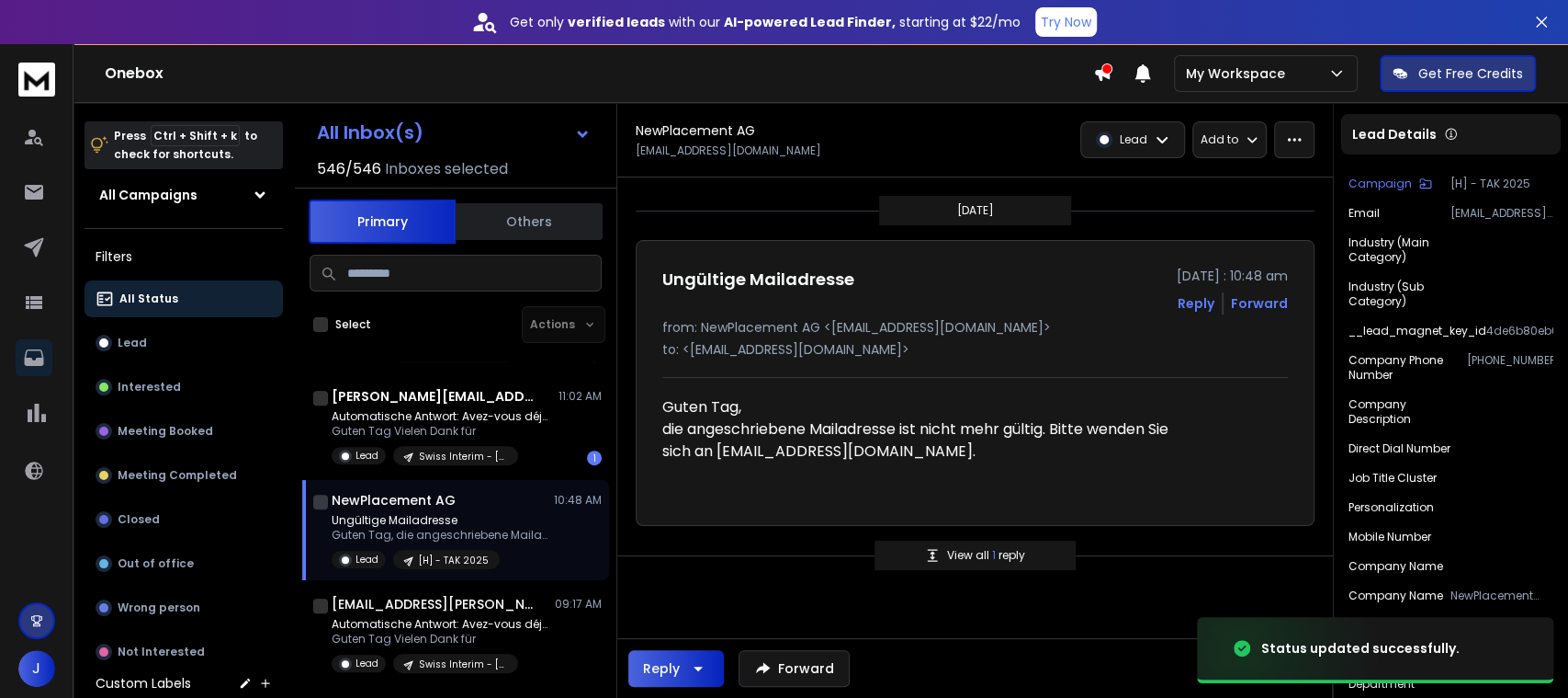
click at [995, 423] on div "Guten Tag, die angeschriebene Mailadresse ist nicht mehr gültig. Bitte wenden S…" at bounding box center [937, 447] width 551 height 103
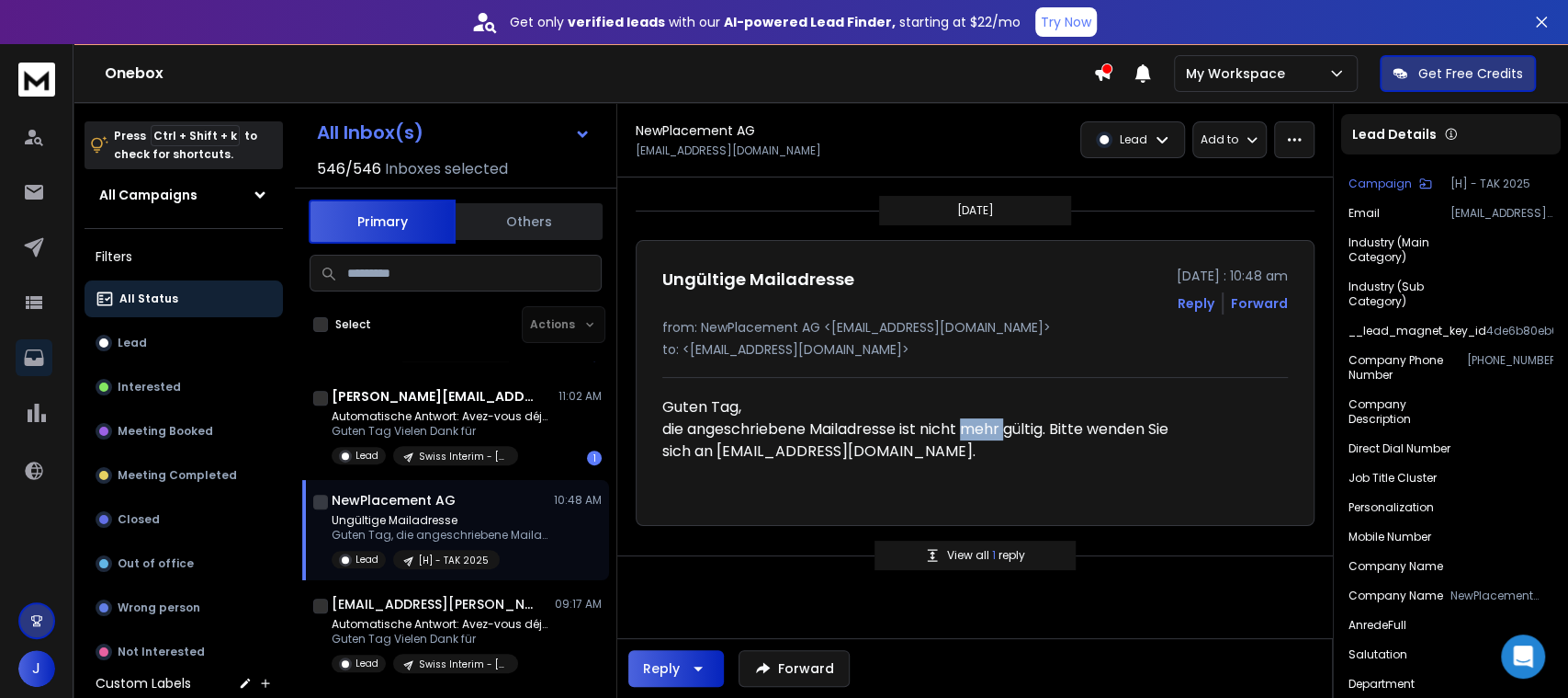
click at [1138, 127] on div "Lead" at bounding box center [1132, 140] width 103 height 35
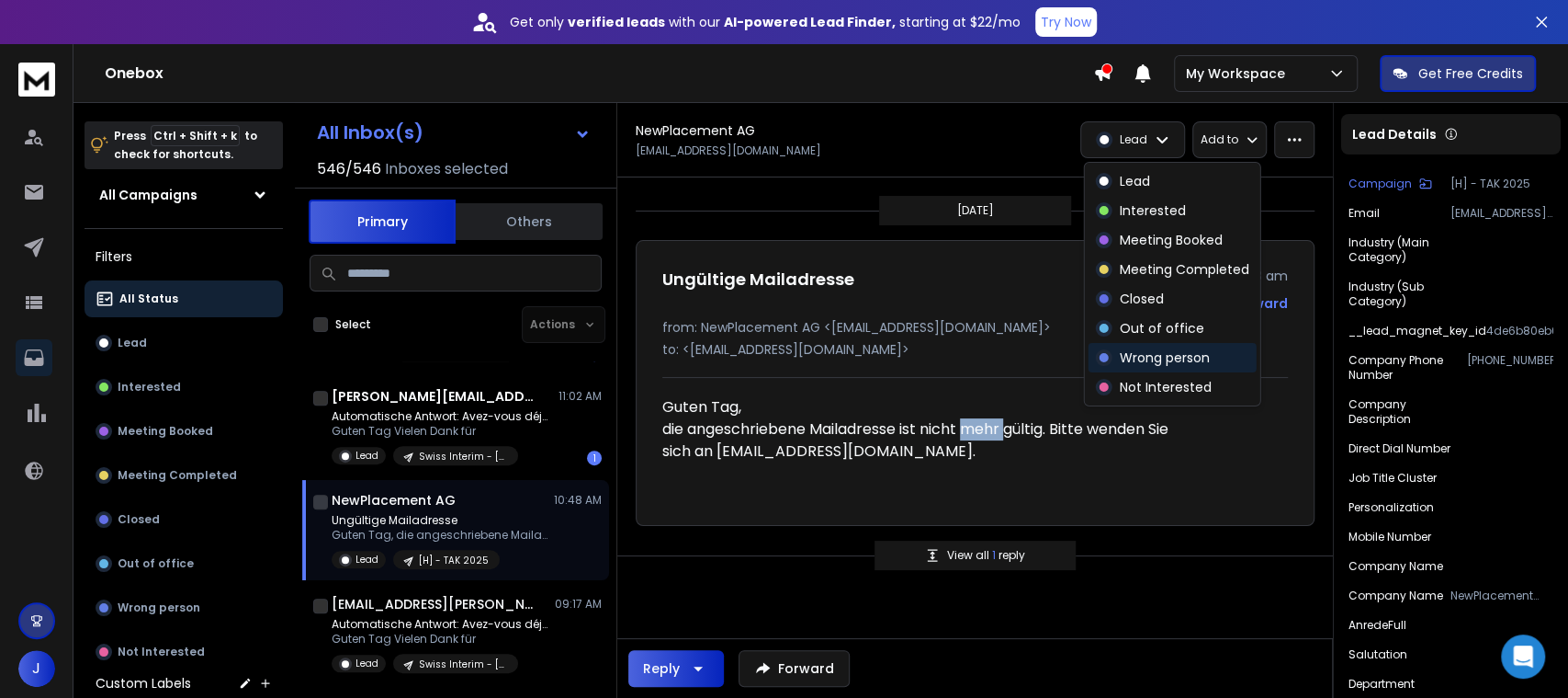
click at [1178, 353] on p "Wrong person" at bounding box center [1165, 357] width 90 height 18
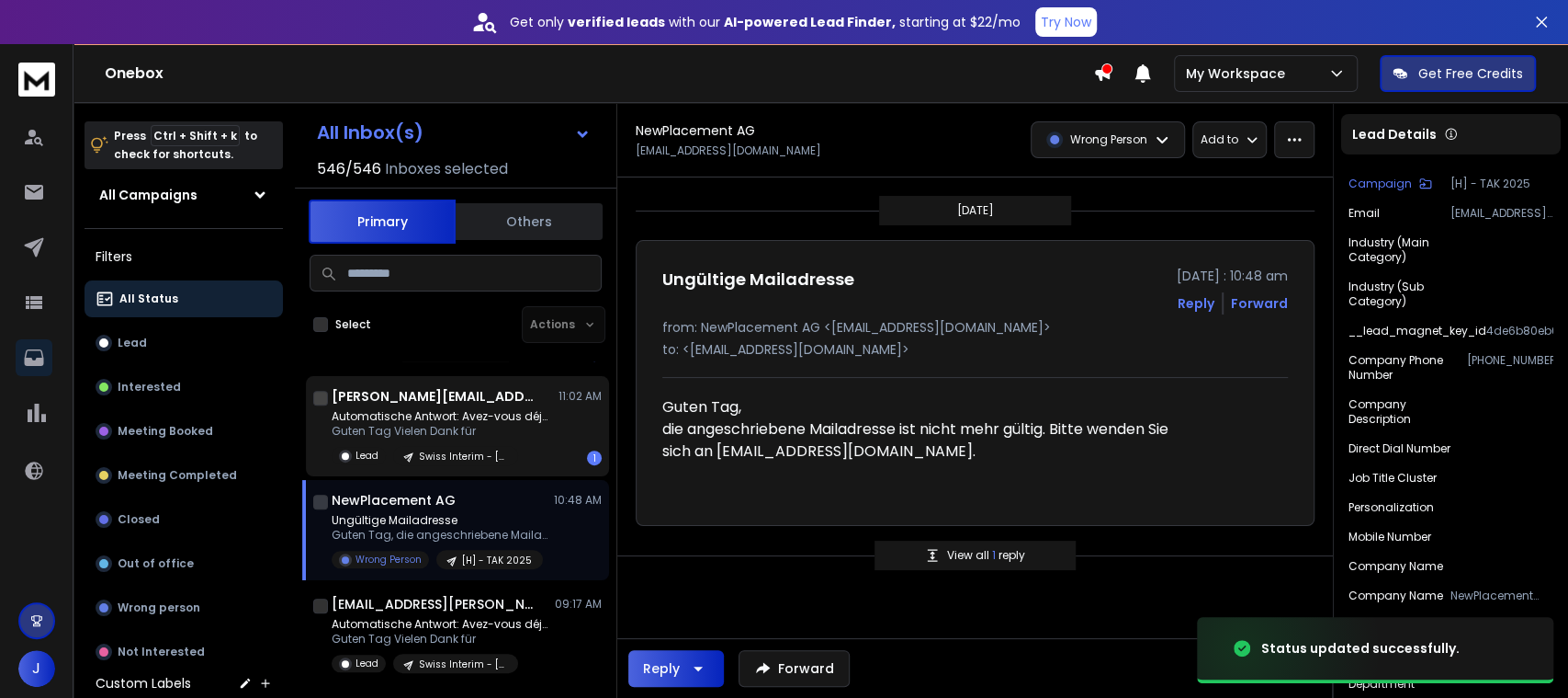
click at [570, 456] on div "Automatische Antwort: Avez-vous déjà trouvé Guten Tag Vielen Dank für Lead Swis…" at bounding box center [466, 437] width 270 height 56
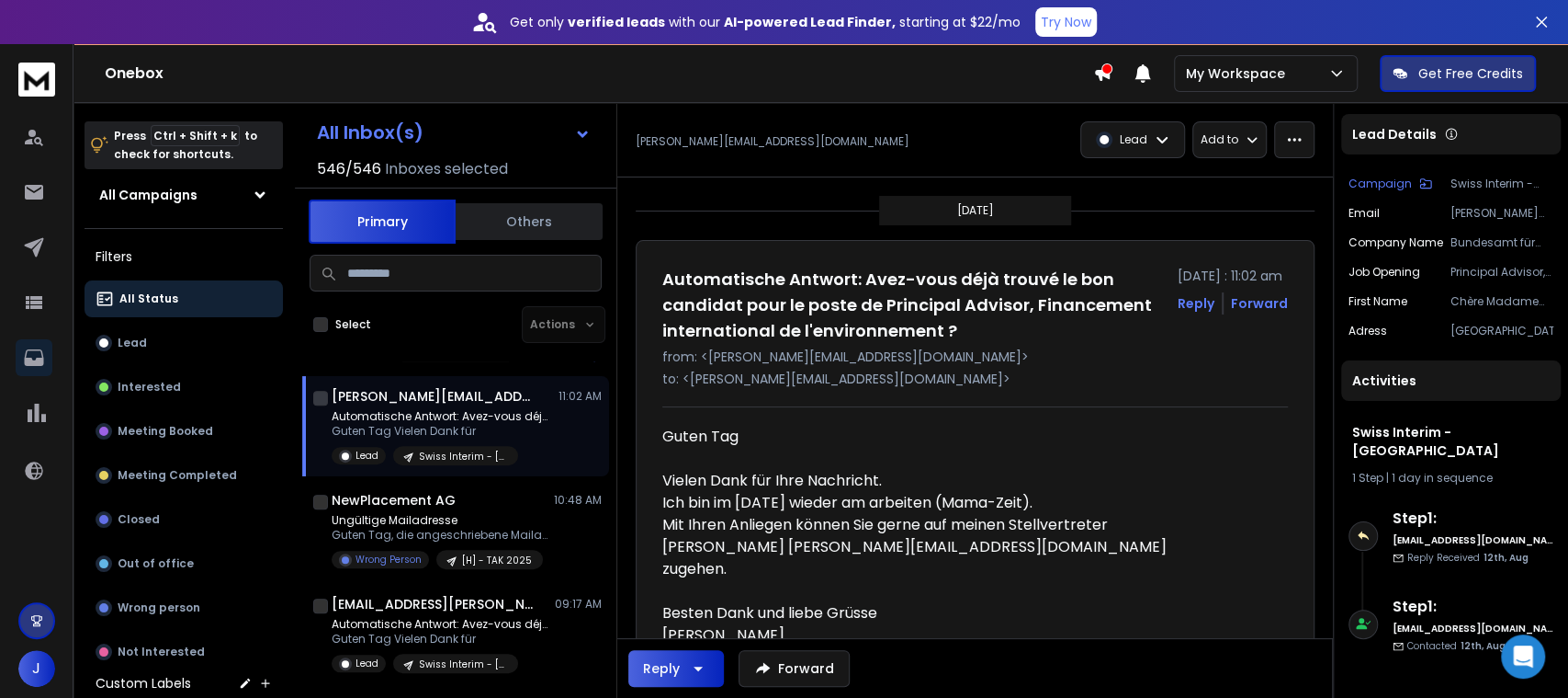
click at [1129, 136] on p "Lead" at bounding box center [1133, 139] width 28 height 14
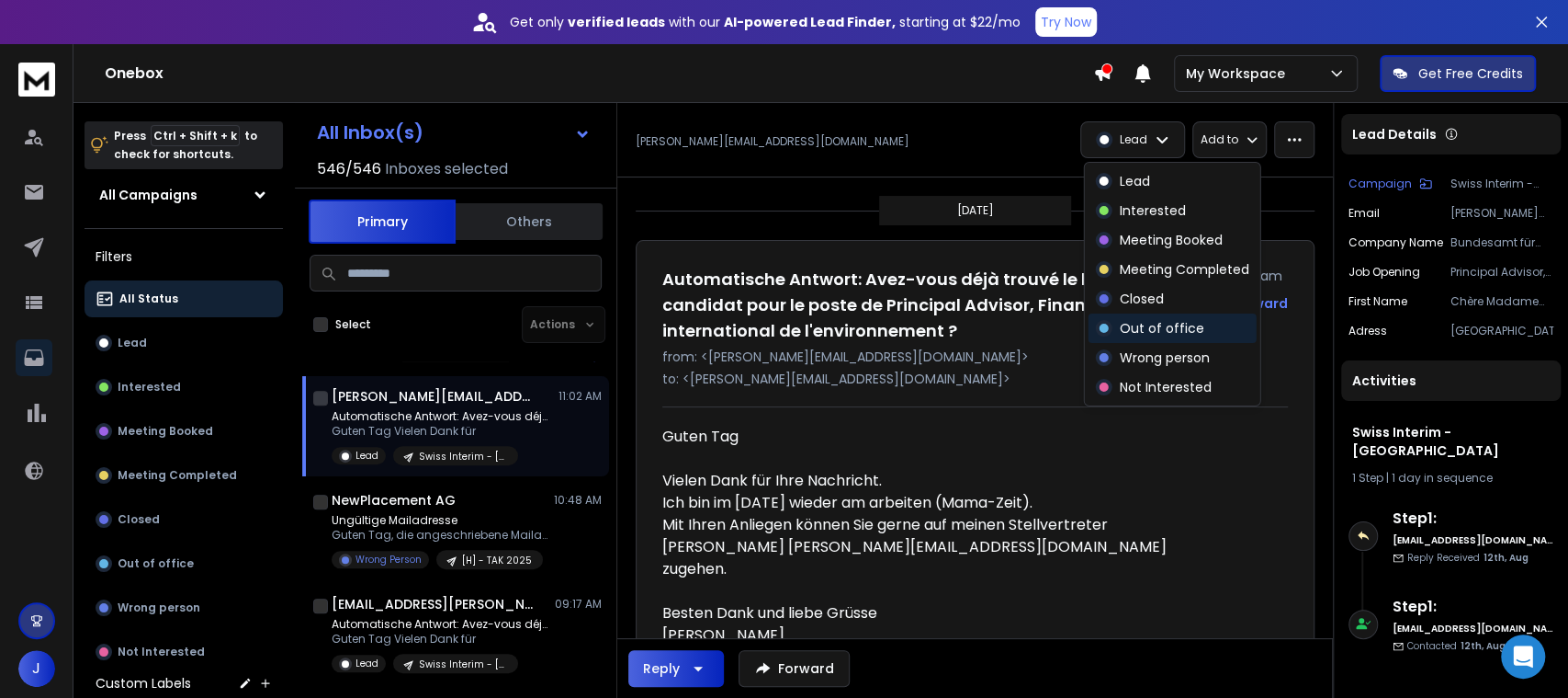
click at [1160, 325] on p "Out of office" at bounding box center [1162, 328] width 84 height 18
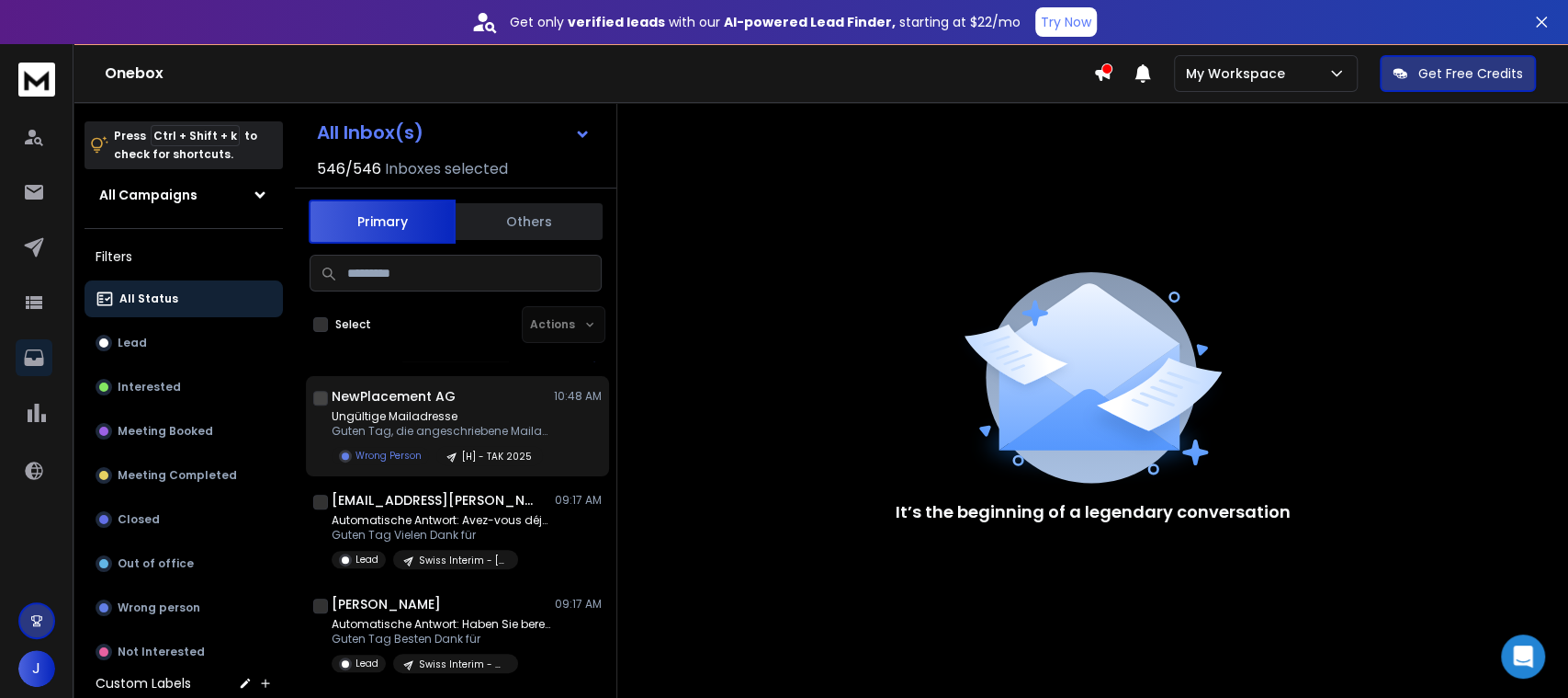
scroll to position [367, 0]
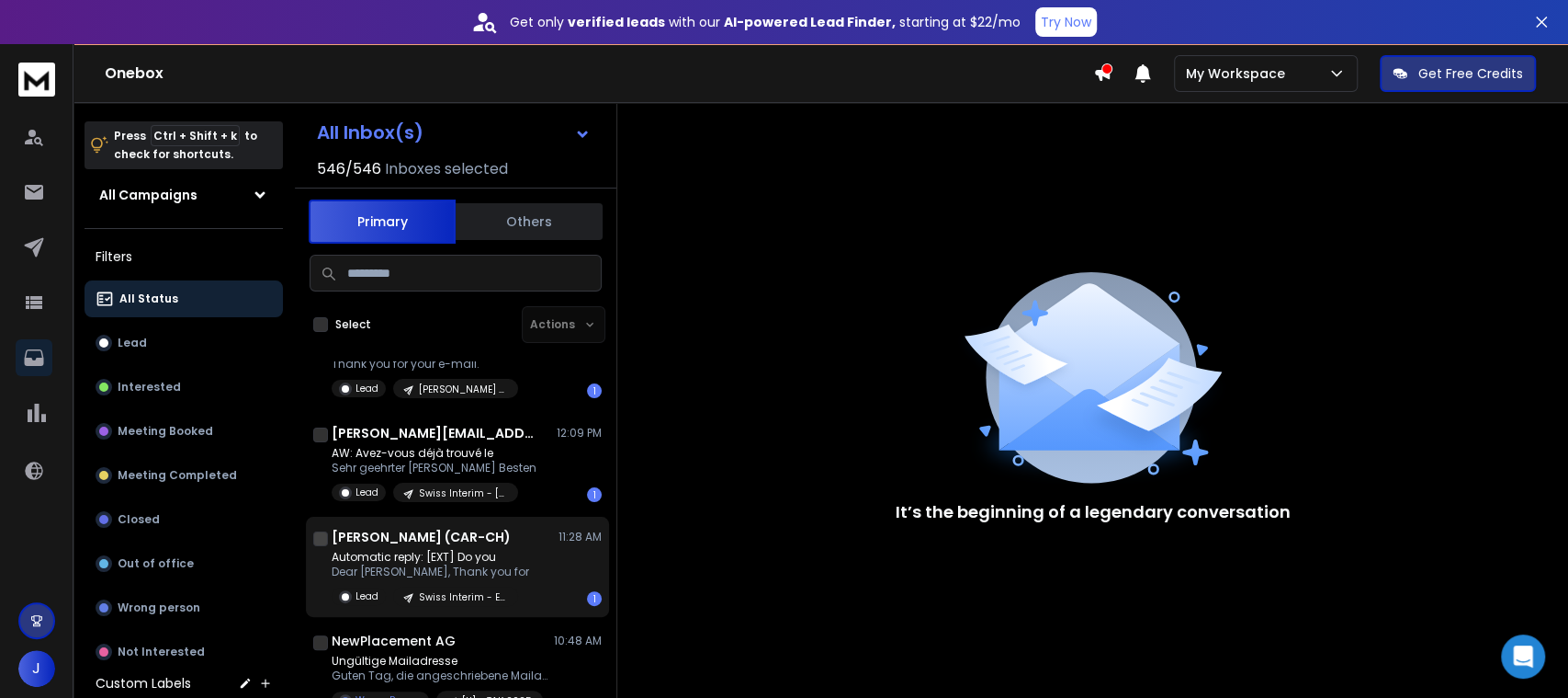
click at [543, 554] on div "Automatic reply: [EXT] Do you Dear [PERSON_NAME], Thank you for Lead Swiss Inte…" at bounding box center [466, 578] width 270 height 56
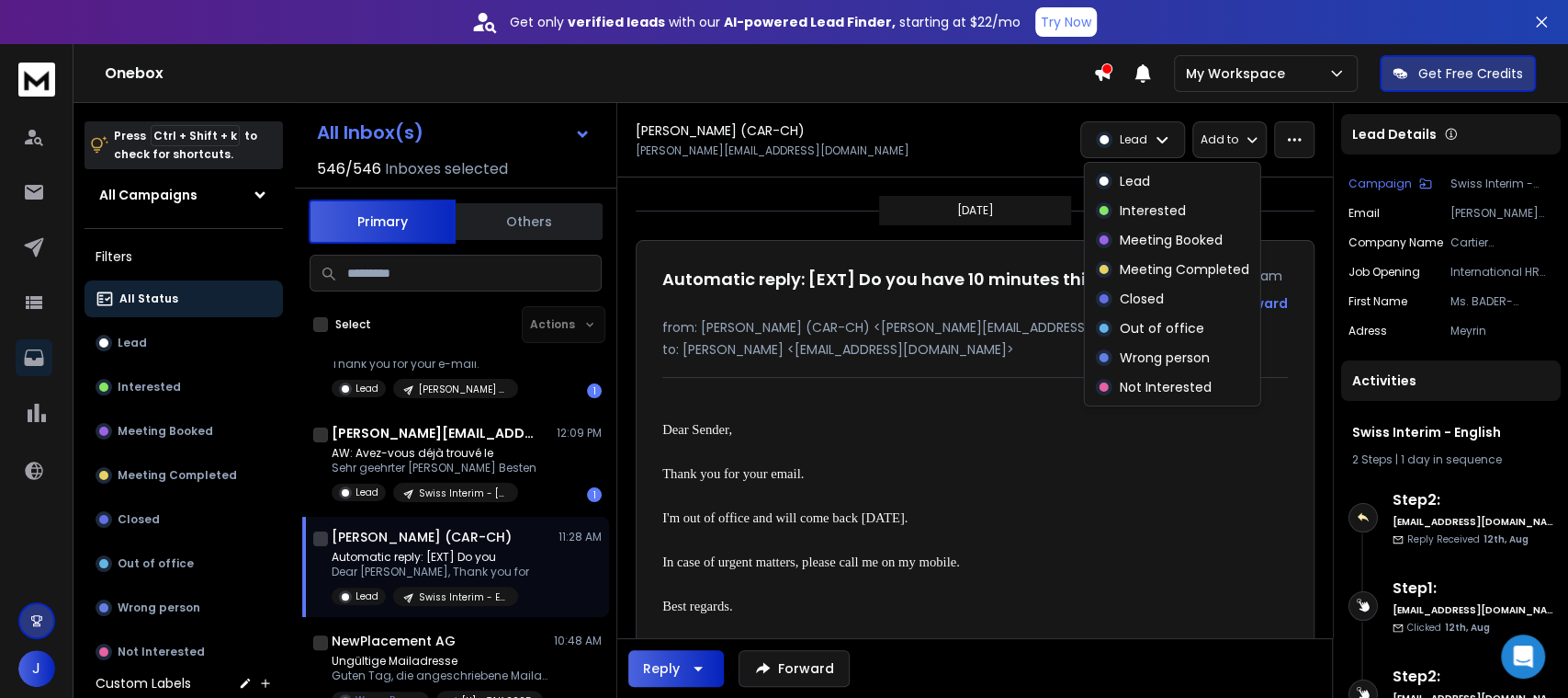
click at [1138, 132] on p "Lead" at bounding box center [1133, 139] width 28 height 14
click at [1210, 320] on div "Out of office" at bounding box center [1172, 328] width 168 height 30
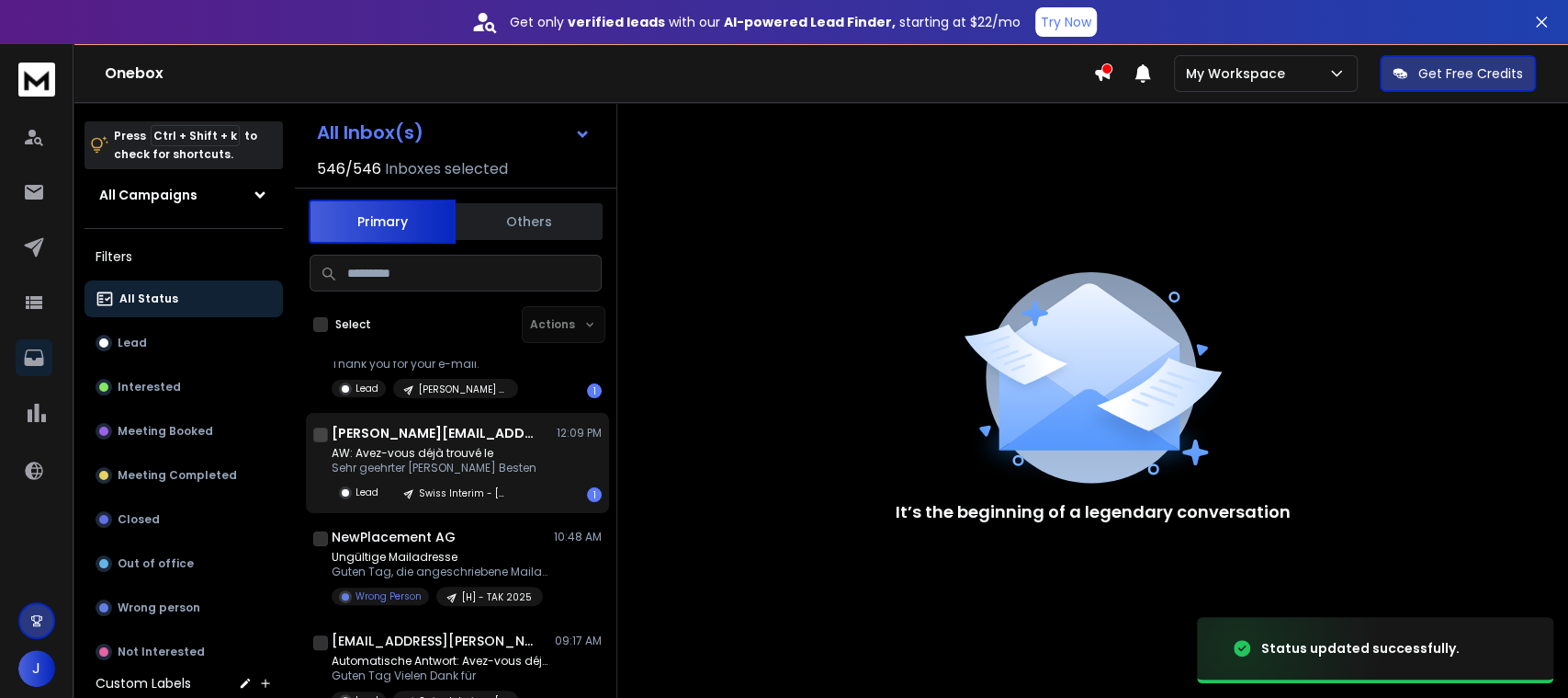
click at [530, 450] on div "AW: Avez-vous déjà trouvé le Sehr geehrter [PERSON_NAME] Besten Lead Swiss Inte…" at bounding box center [466, 473] width 270 height 56
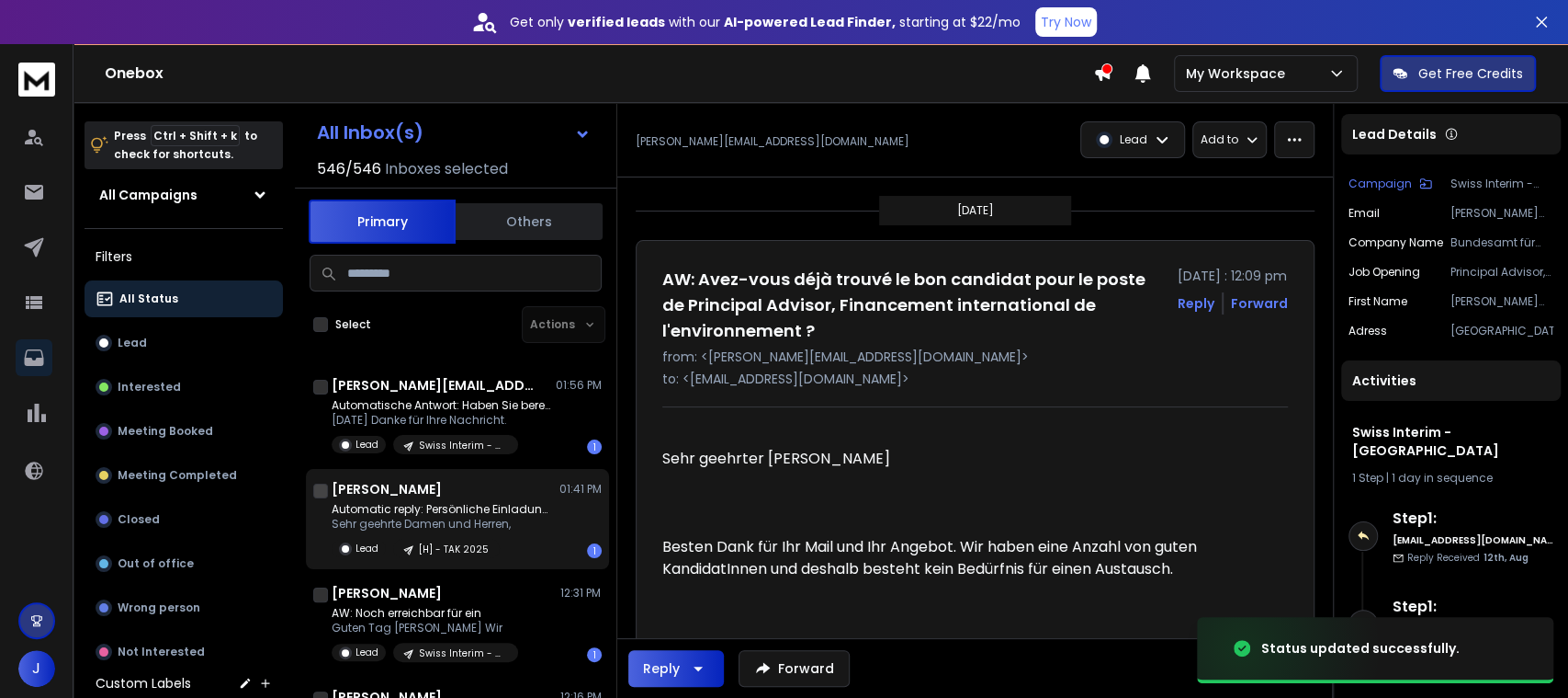
scroll to position [245, 0]
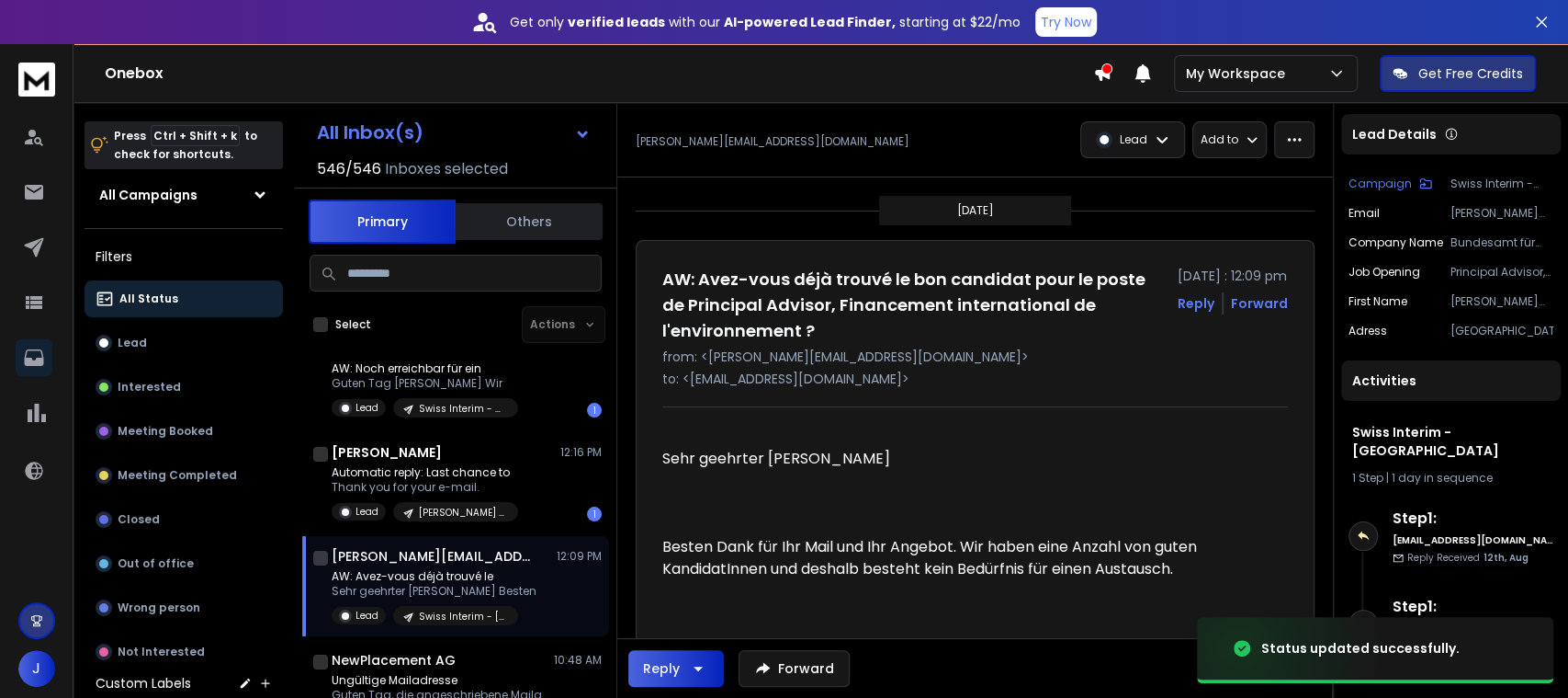
click at [860, 580] on p "Besten Dank für Ihr Mail und Ihr Angebot. Wir haben eine Anzahl von guten Kandi…" at bounding box center [930, 557] width 536 height 44
click at [849, 570] on span "Besten Dank für Ihr Mail und Ihr Angebot. Wir haben eine Anzahl von guten Kandi…" at bounding box center [931, 556] width 538 height 43
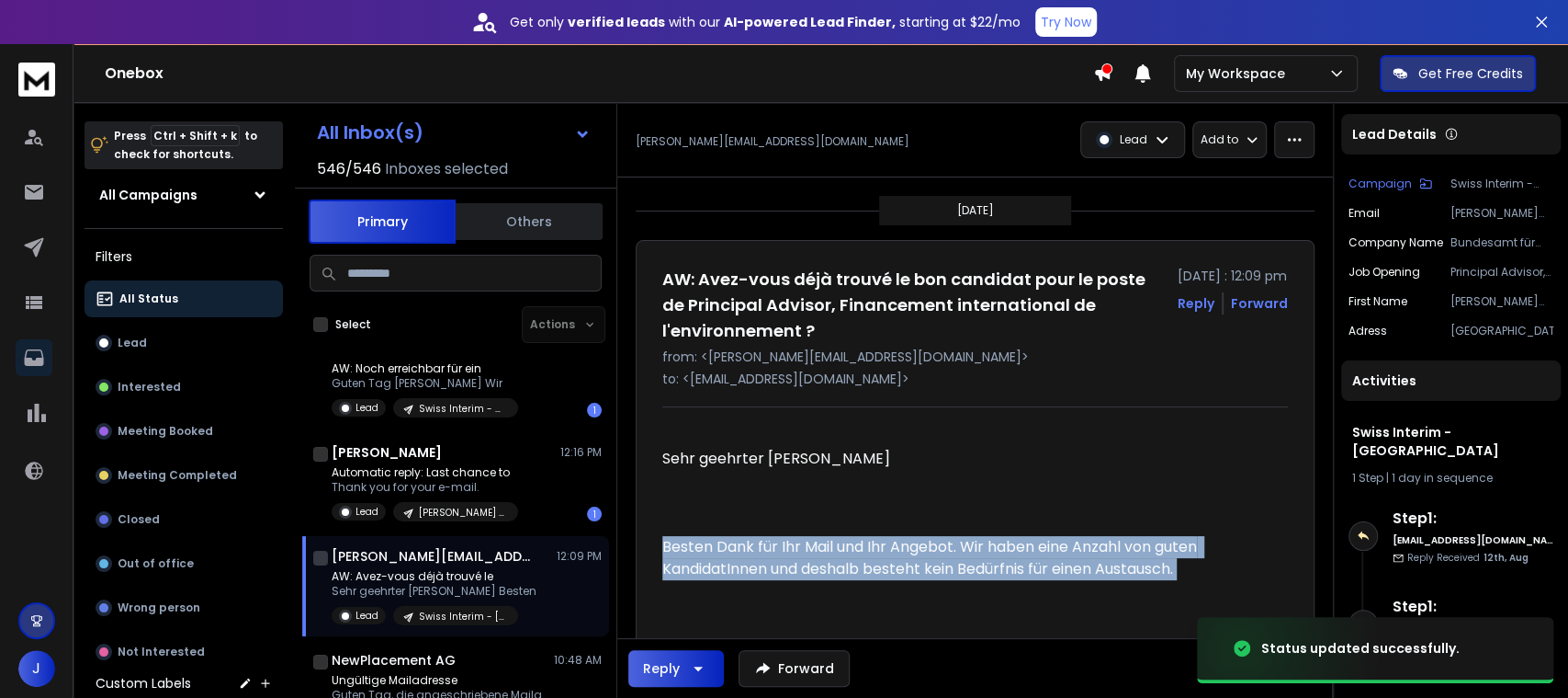
click at [849, 570] on span "Besten Dank für Ihr Mail und Ihr Angebot. Wir haben eine Anzahl von guten Kandi…" at bounding box center [931, 556] width 538 height 43
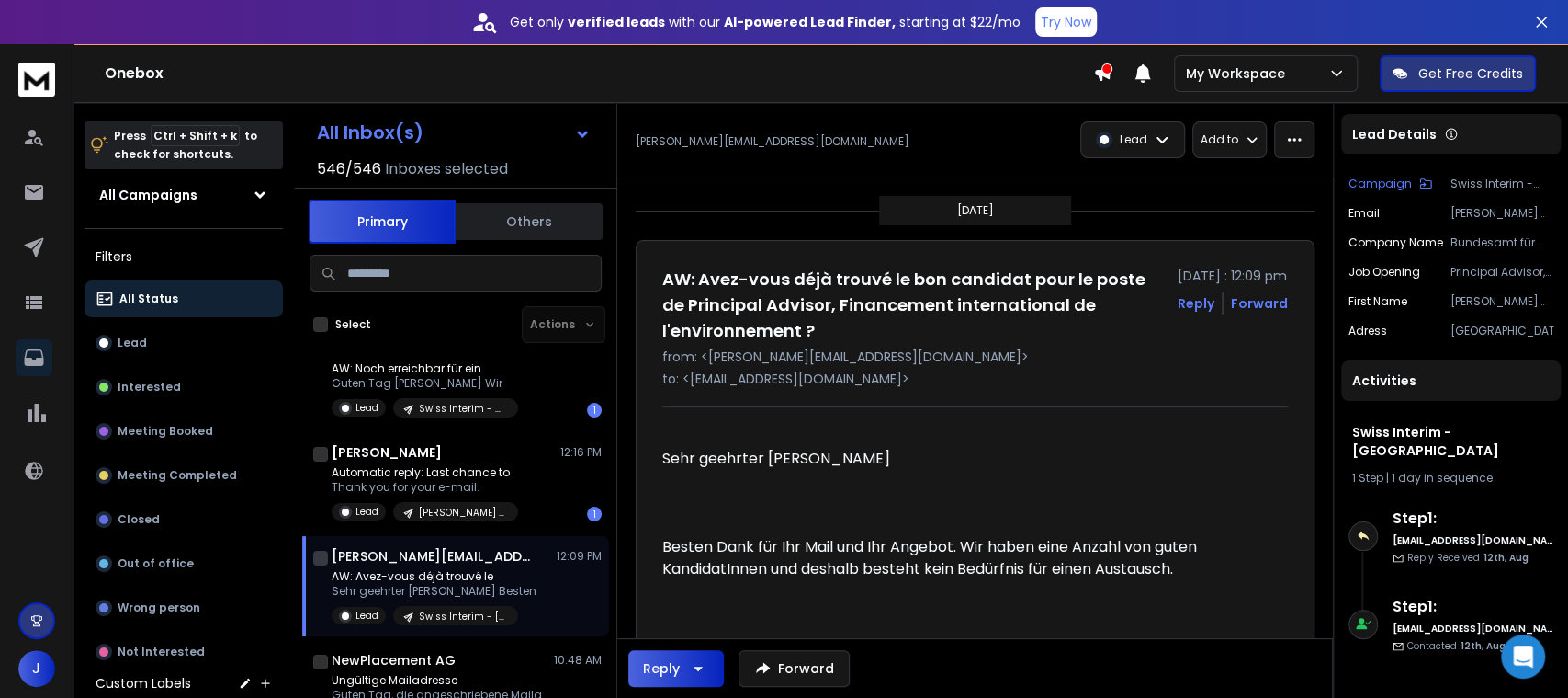
click at [1253, 296] on div "Forward" at bounding box center [1259, 303] width 57 height 18
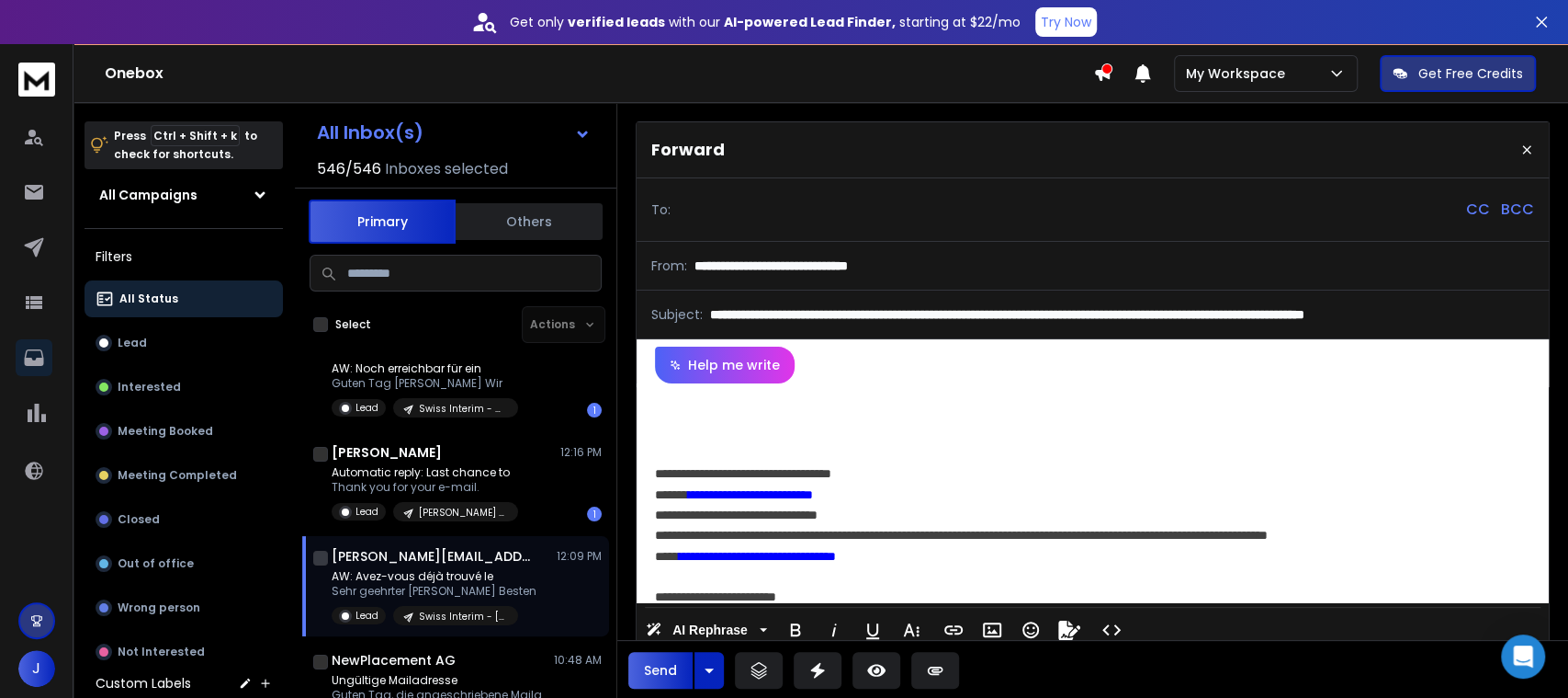
click at [744, 209] on input at bounding box center [741, 209] width 129 height 33
type input "**********"
click at [661, 668] on button "Send" at bounding box center [659, 670] width 64 height 36
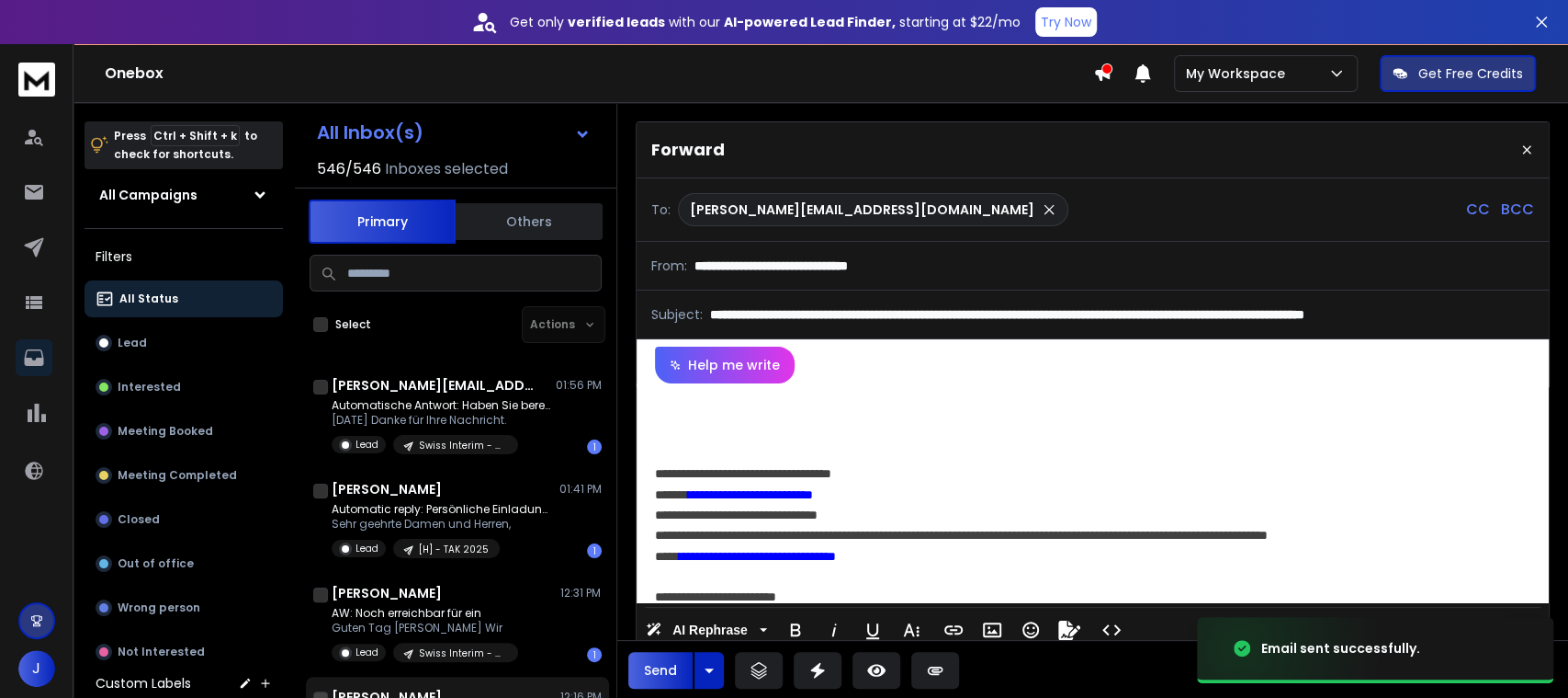
scroll to position [122, 0]
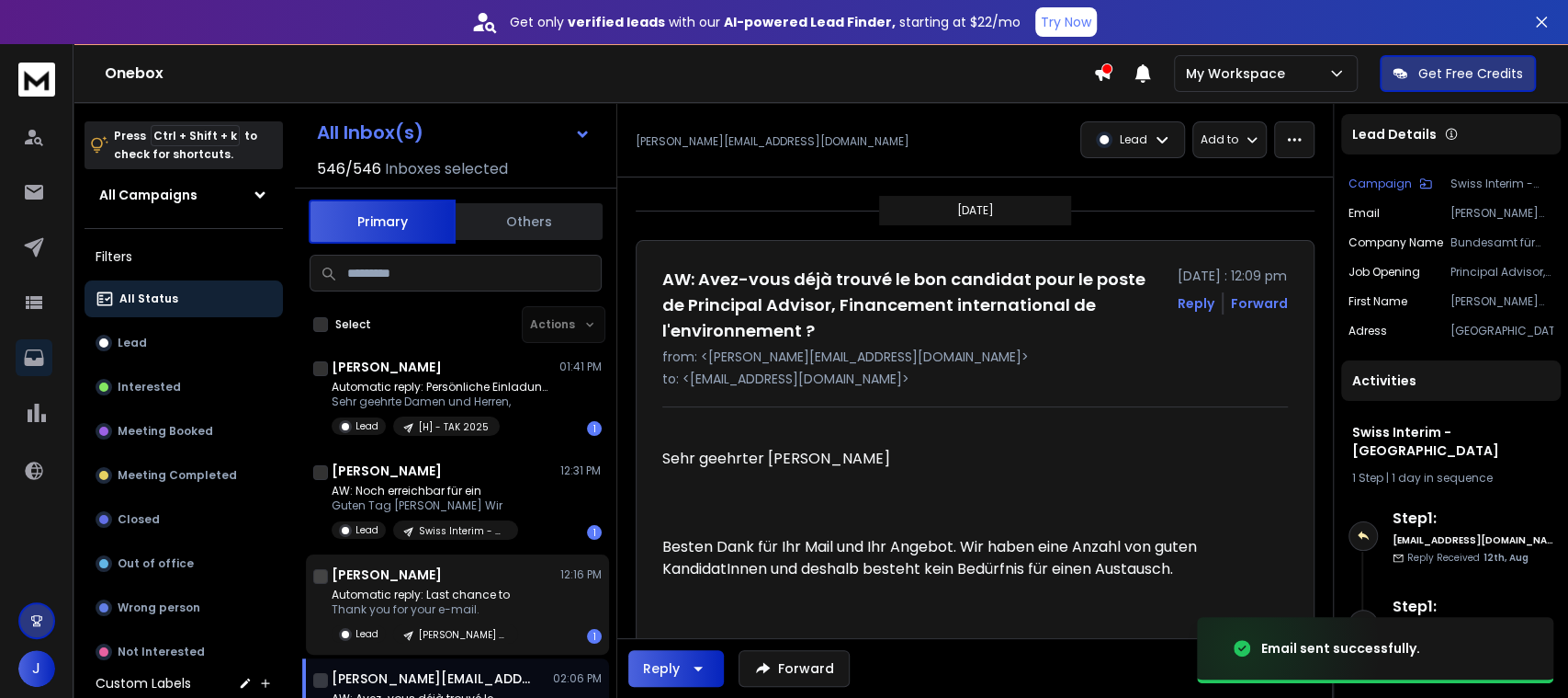
click at [563, 600] on div "Automatic reply: Last chance to Thank you for your e-mail. Lead [PERSON_NAME] 3…" at bounding box center [466, 615] width 270 height 56
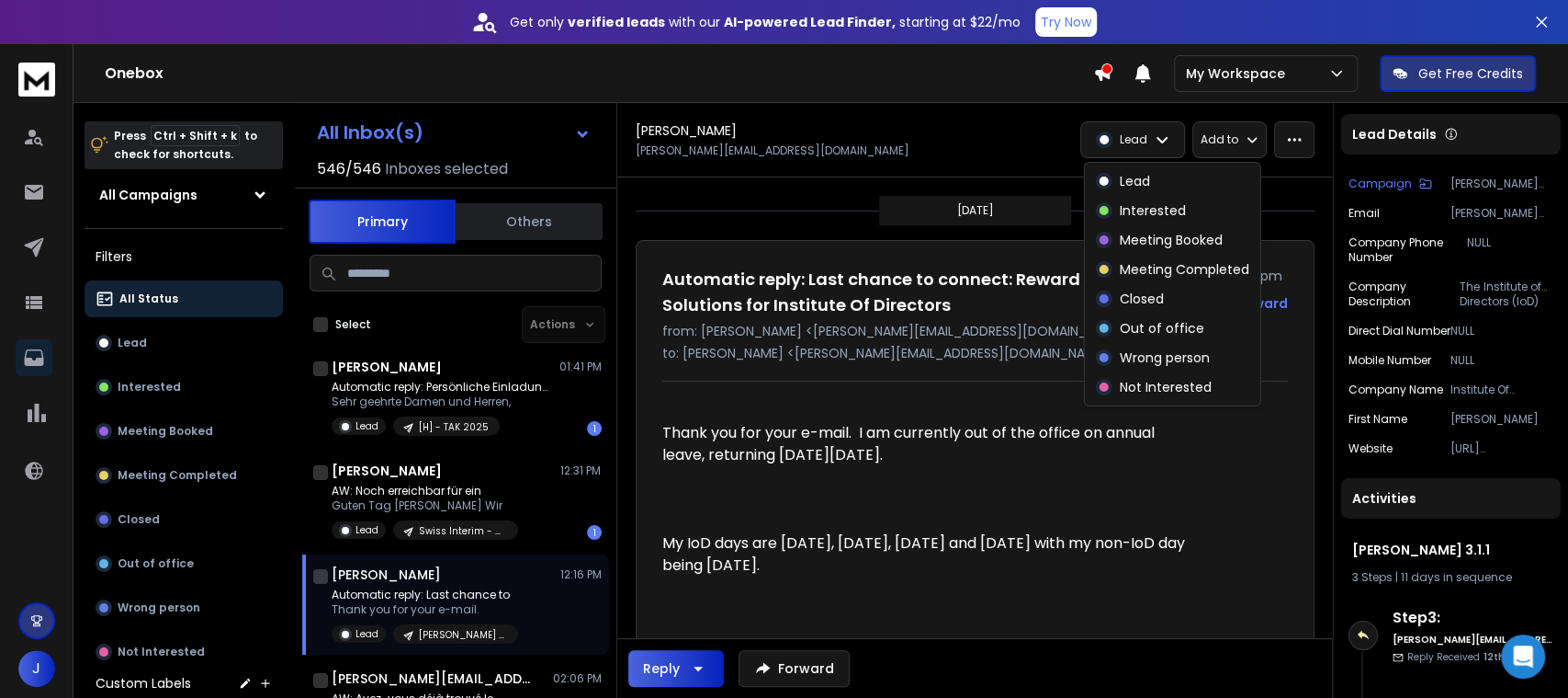
click at [1102, 146] on div "Lead" at bounding box center [1132, 140] width 103 height 35
click at [1150, 324] on p "Out of office" at bounding box center [1162, 328] width 84 height 18
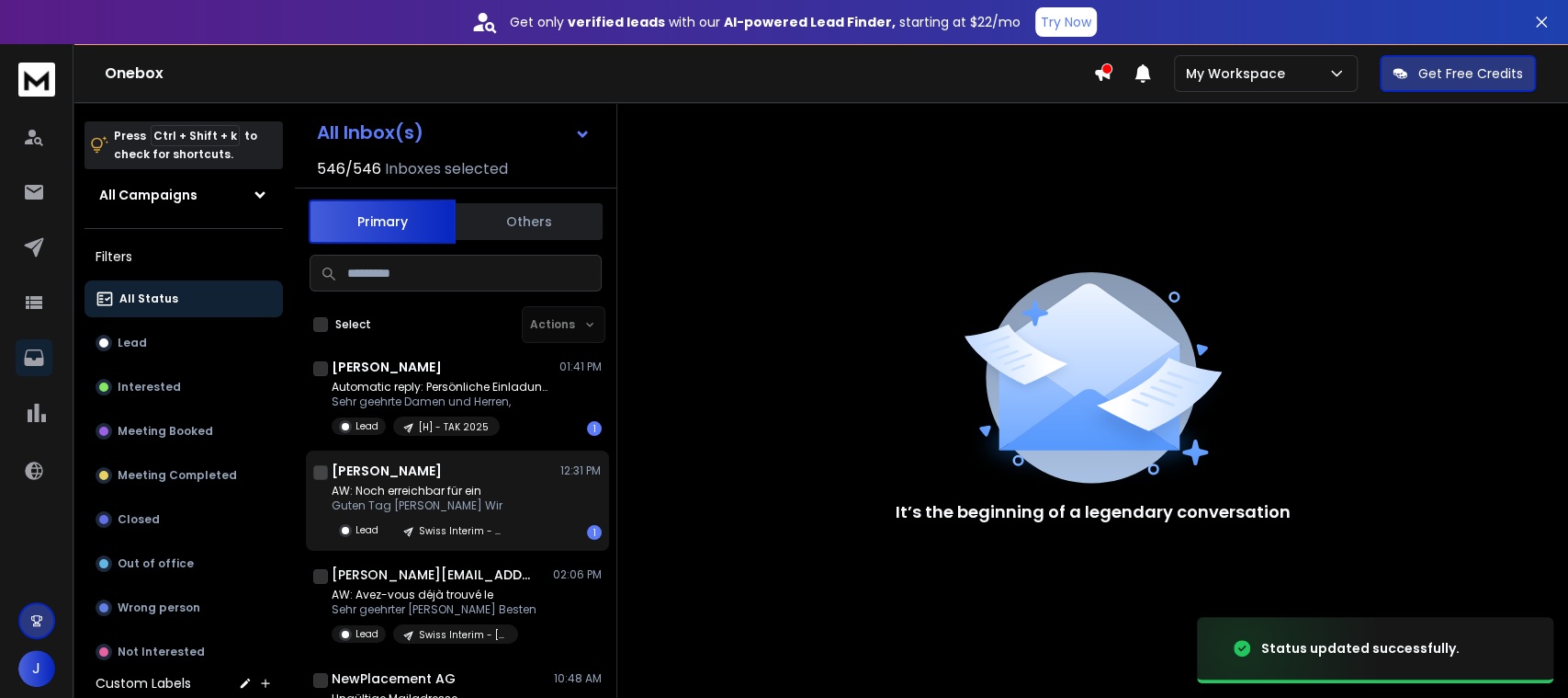
click at [587, 496] on div "AW: Noch erreichbar für ein Guten Tag [PERSON_NAME] Wir Lead Swiss Interim - Ge…" at bounding box center [466, 512] width 270 height 56
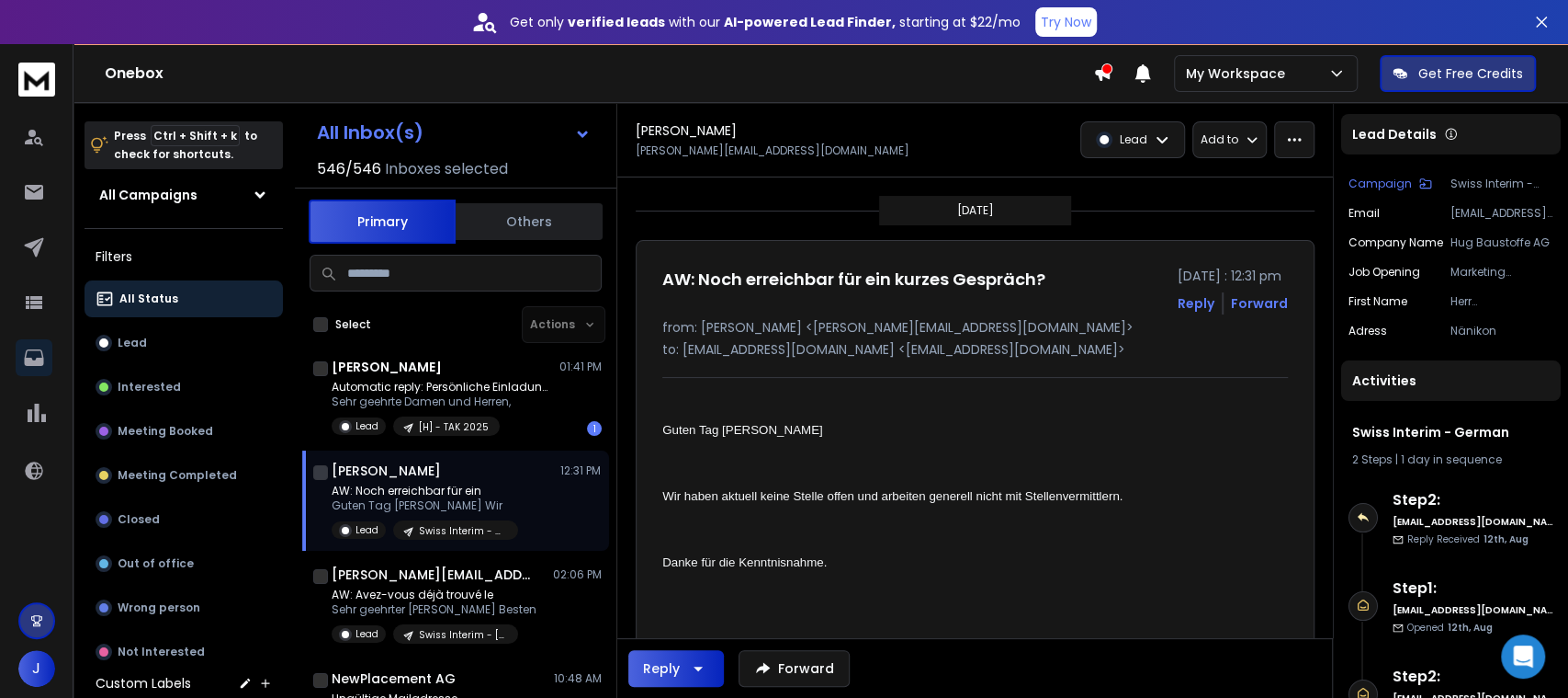
click at [784, 523] on span "Guten Tag [PERSON_NAME] Wir haben aktuell keine Stelle offen und arbeiten gener…" at bounding box center [892, 495] width 461 height 146
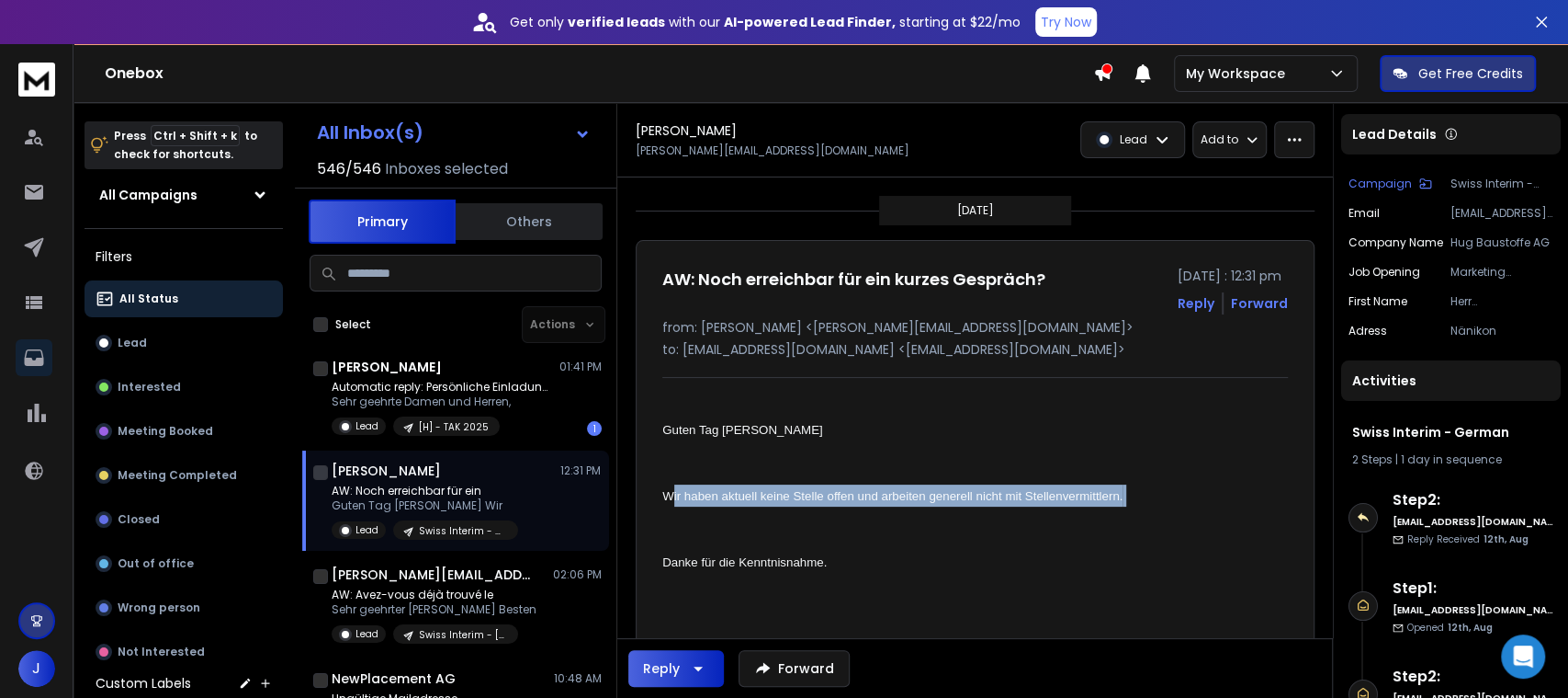
click at [784, 523] on span "Guten Tag [PERSON_NAME] Wir haben aktuell keine Stelle offen und arbeiten gener…" at bounding box center [892, 495] width 461 height 146
copy span "Wir haben aktuell keine Stelle offen und arbeiten generell nicht mit Stellenver…"
click at [1090, 134] on div "Lead" at bounding box center [1132, 140] width 103 height 35
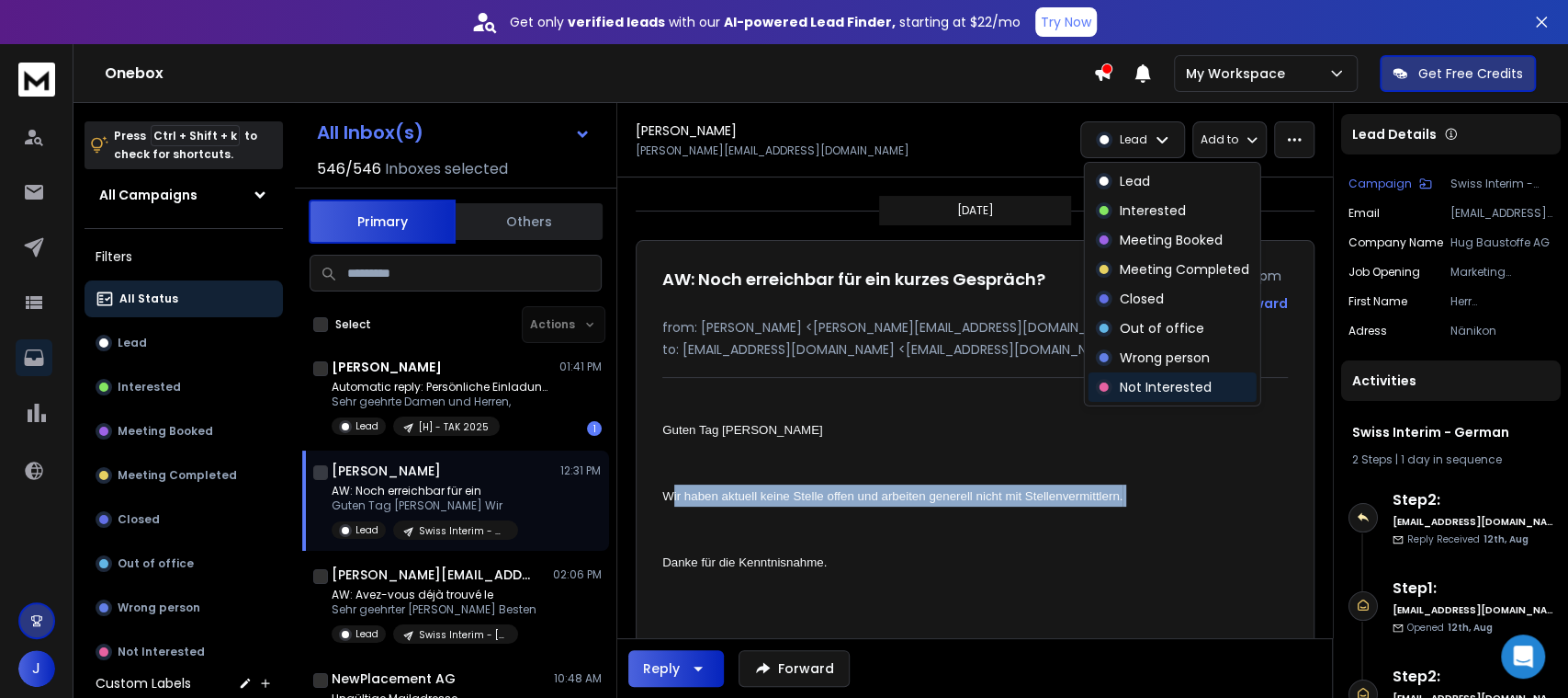
click at [1172, 385] on p "Not Interested" at bounding box center [1166, 386] width 92 height 18
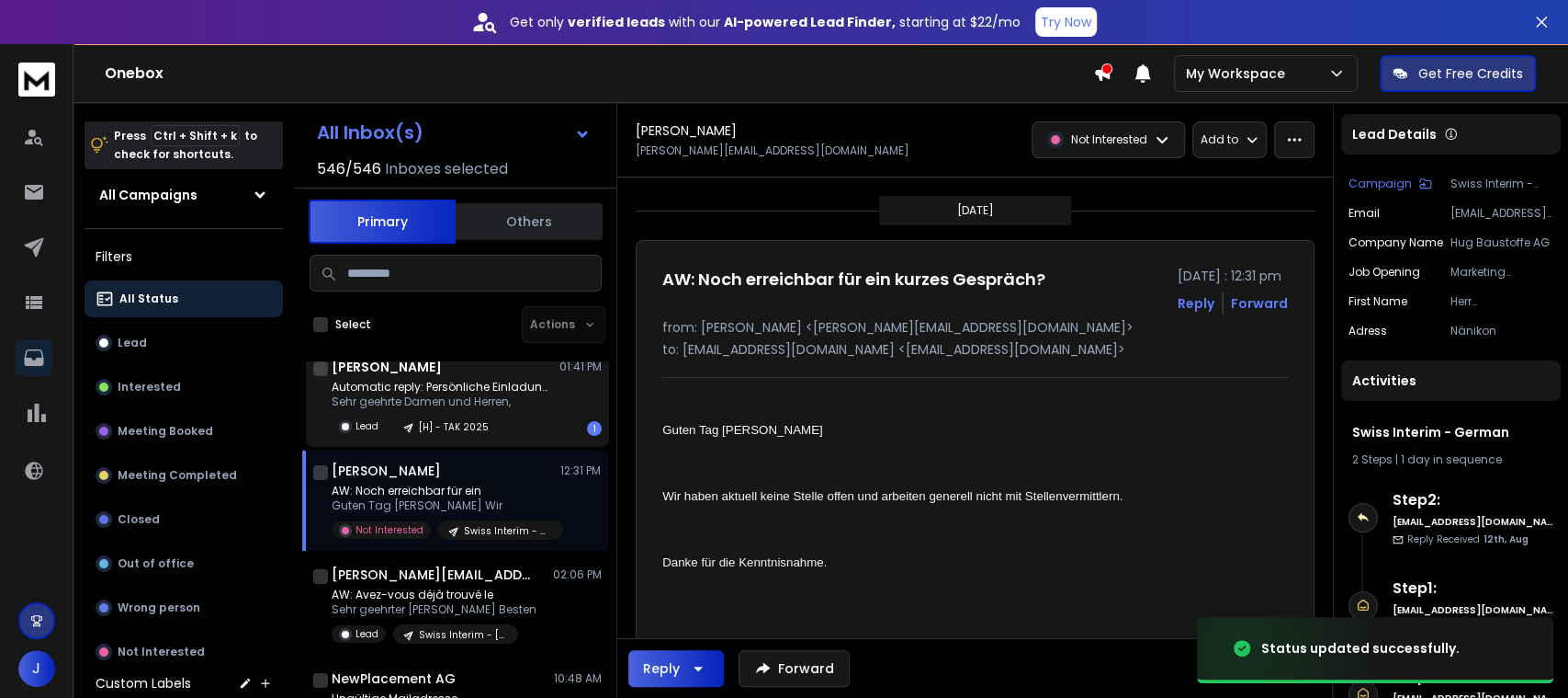
click at [521, 404] on p "Sehr geehrte Damen und Herren," at bounding box center [441, 401] width 221 height 14
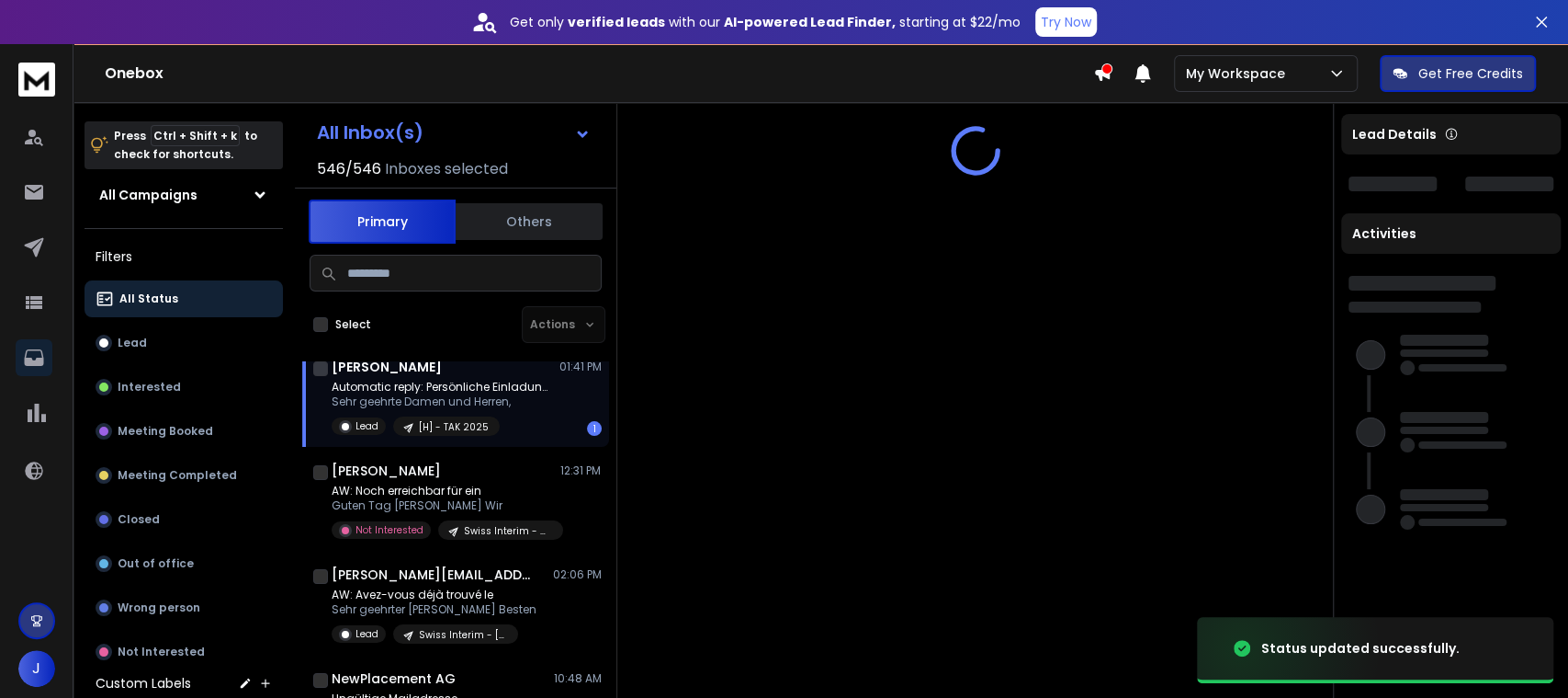
scroll to position [0, 0]
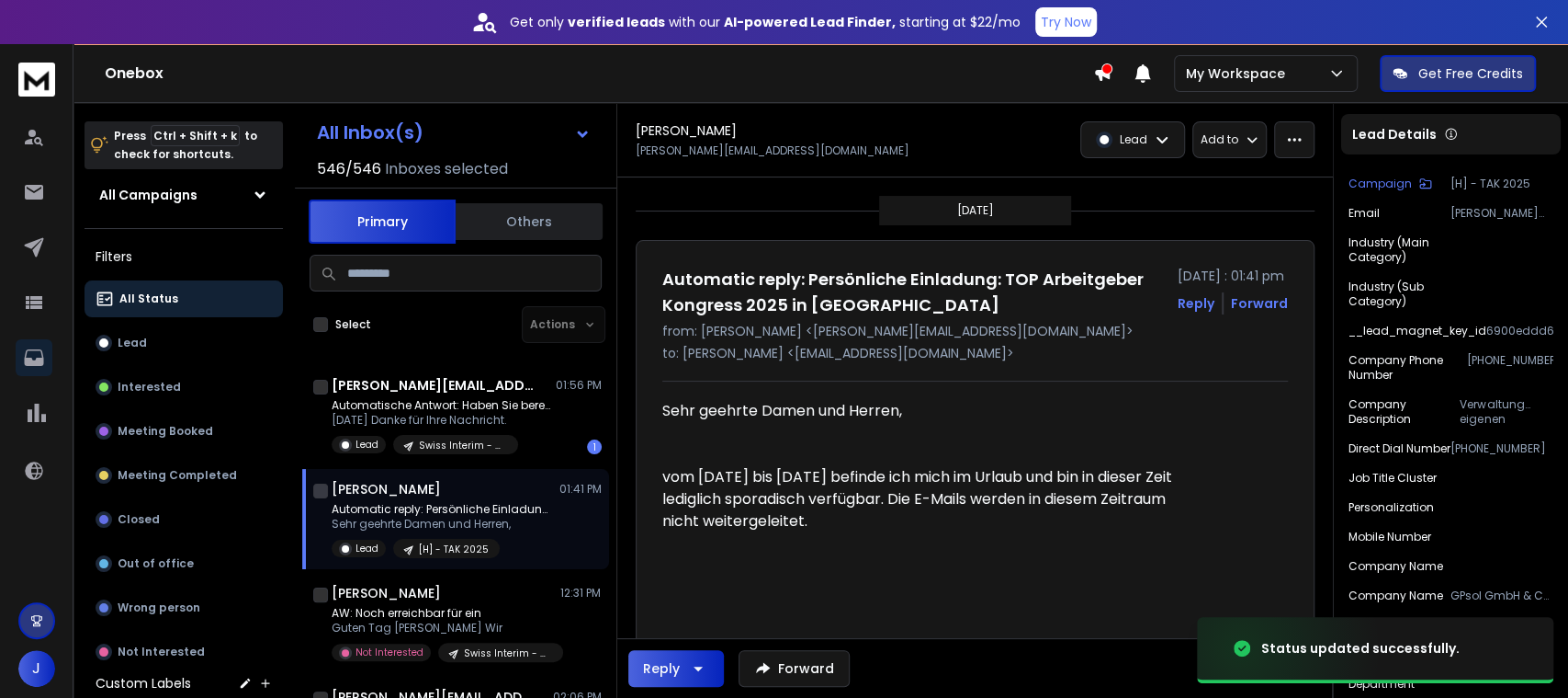
click at [721, 503] on div "Sehr geehrte Damen und Herren, vom [DATE] bis [DATE] befinde ich mich im Urlaub…" at bounding box center [937, 517] width 551 height 235
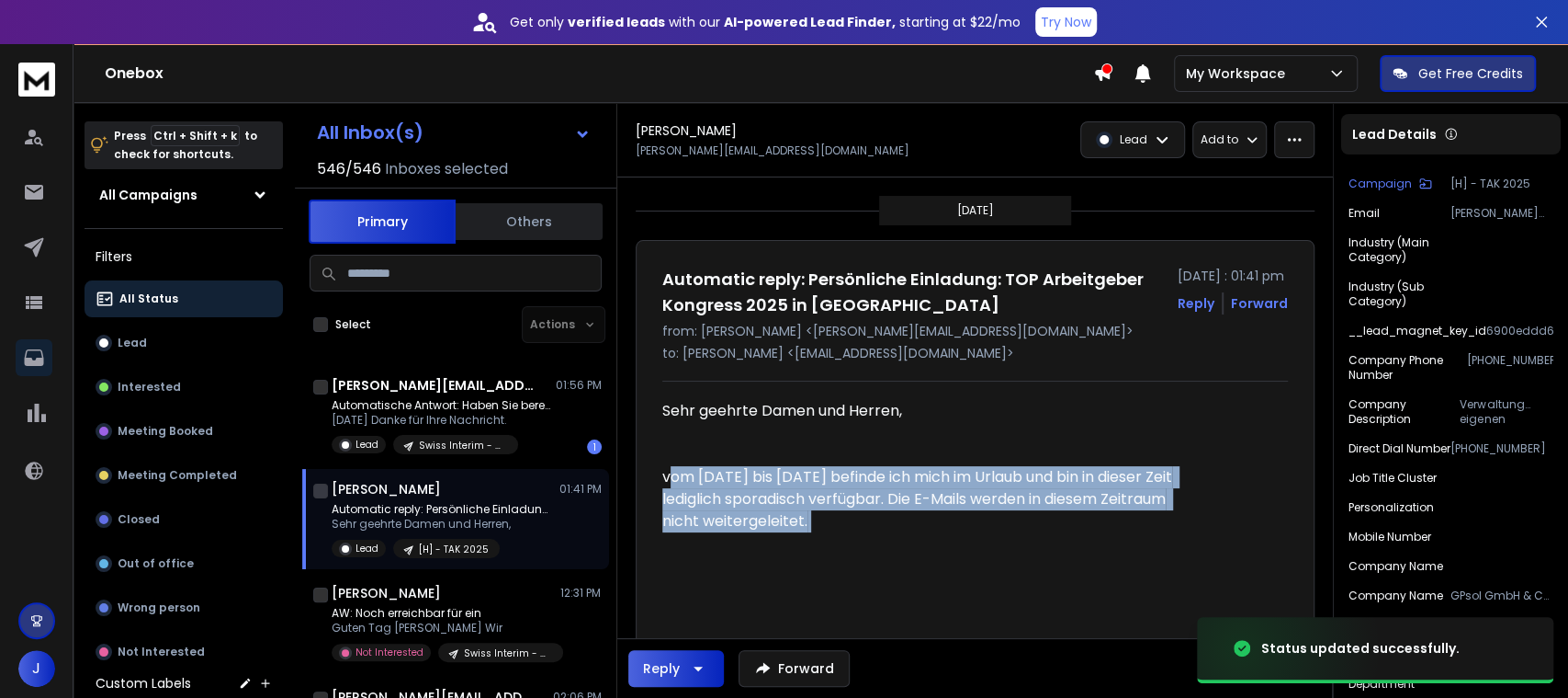
click at [721, 503] on div "Sehr geehrte Damen und Herren, vom [DATE] bis [DATE] befinde ich mich im Urlaub…" at bounding box center [937, 517] width 551 height 235
click at [1111, 135] on div at bounding box center [1104, 139] width 16 height 16
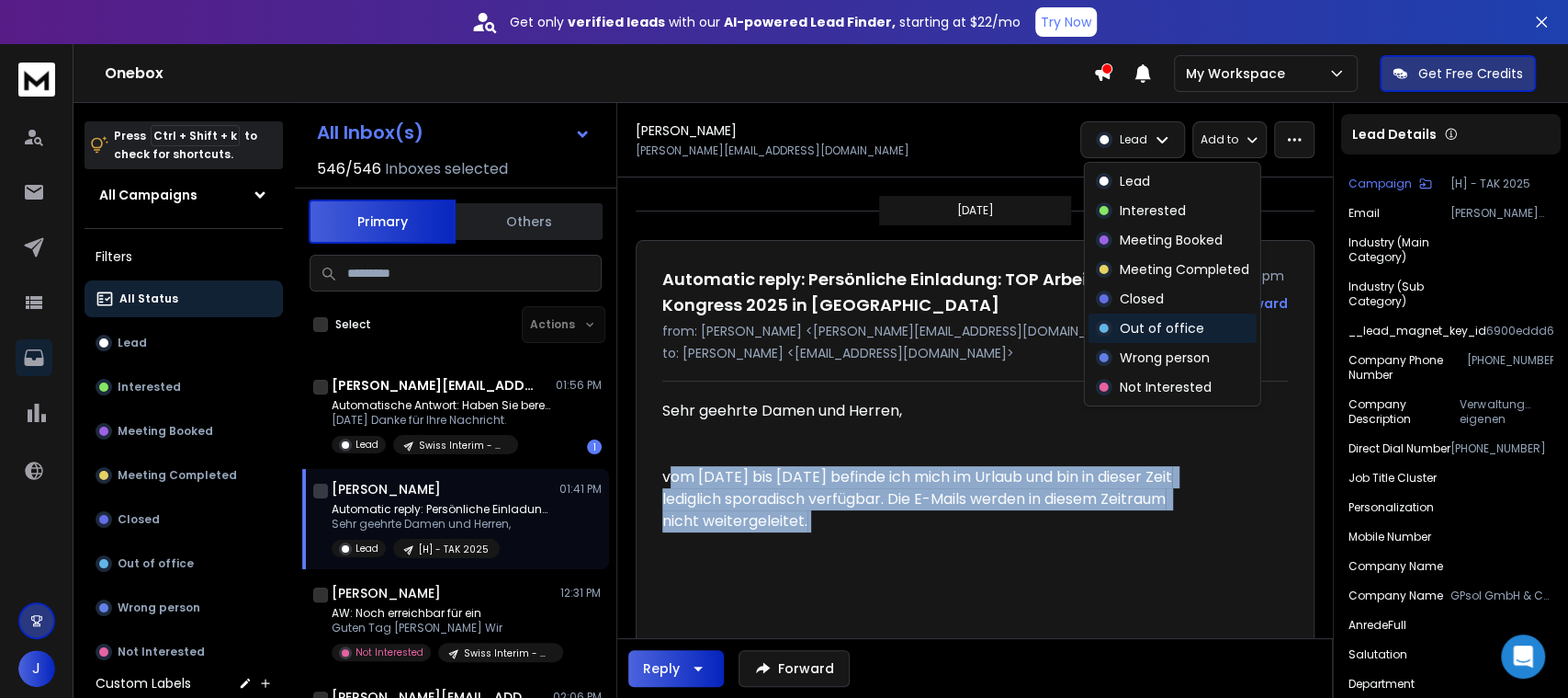
click at [1156, 326] on p "Out of office" at bounding box center [1162, 328] width 84 height 18
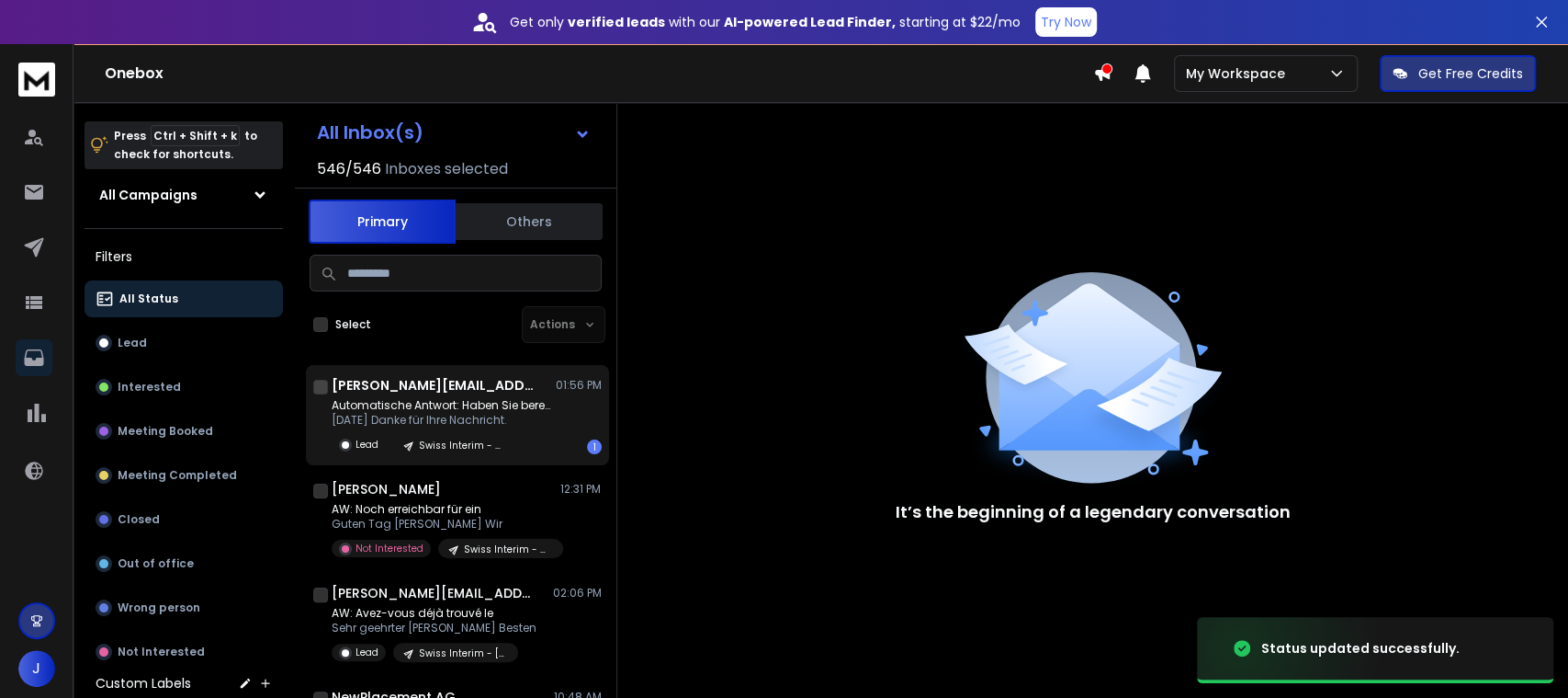
click at [550, 388] on div "[PERSON_NAME][EMAIL_ADDRESS][DOMAIN_NAME] 01:56 PM" at bounding box center [466, 384] width 270 height 18
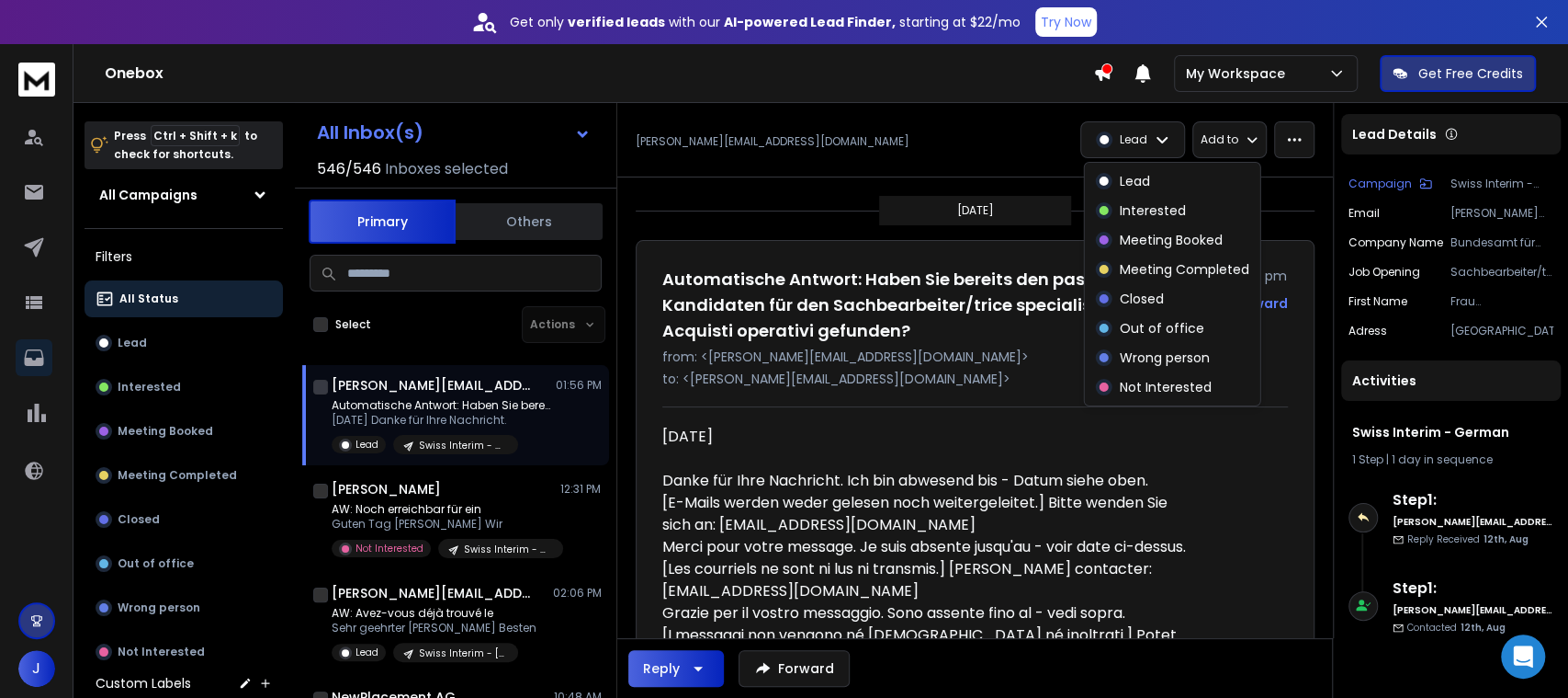
click at [1133, 144] on p "Lead" at bounding box center [1133, 139] width 28 height 14
click at [1142, 320] on p "Out of office" at bounding box center [1162, 328] width 84 height 18
